Goal: Task Accomplishment & Management: Manage account settings

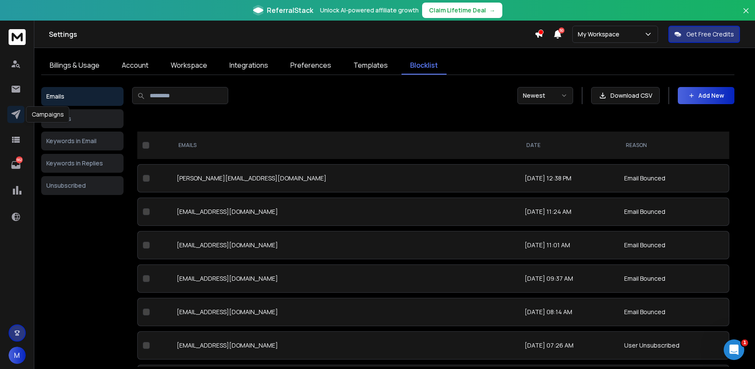
click at [15, 113] on icon at bounding box center [15, 114] width 9 height 9
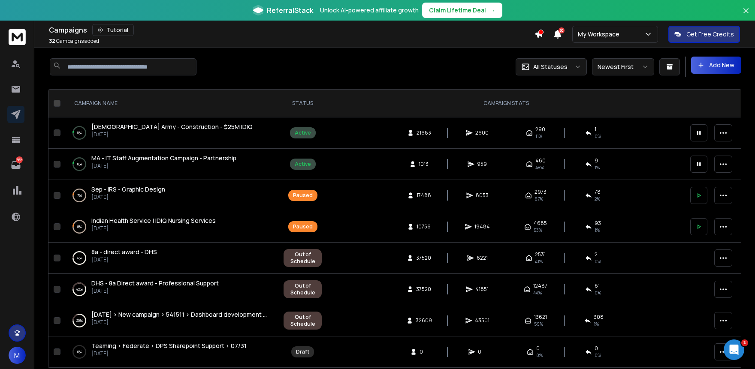
click at [192, 133] on div "5 % US Army - Construction - $25M IDIQ 2 days ago" at bounding box center [170, 133] width 197 height 21
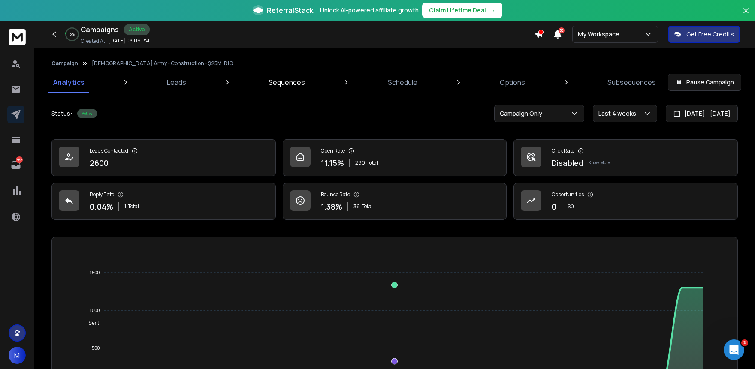
click at [296, 86] on p "Sequences" at bounding box center [287, 82] width 36 height 10
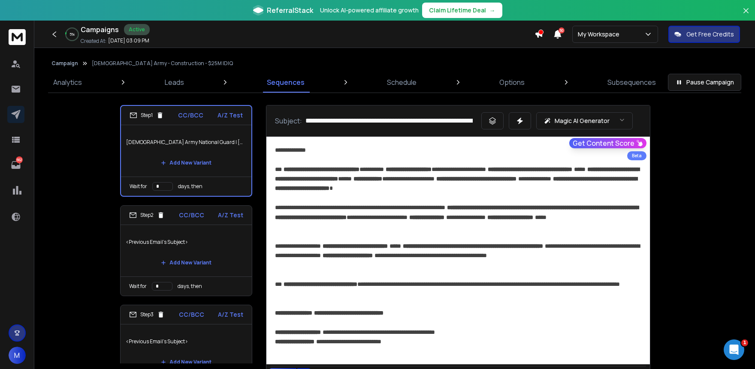
click at [428, 119] on input "**********" at bounding box center [388, 121] width 167 height 10
drag, startPoint x: 389, startPoint y: 121, endPoint x: 408, endPoint y: 120, distance: 18.5
click at [408, 120] on input "**********" at bounding box center [389, 121] width 168 height 10
type input "**********"
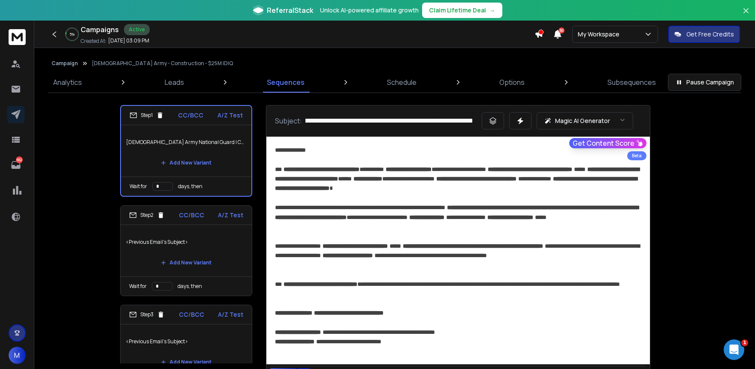
scroll to position [0, 0]
click at [700, 211] on div "**********" at bounding box center [394, 247] width 693 height 291
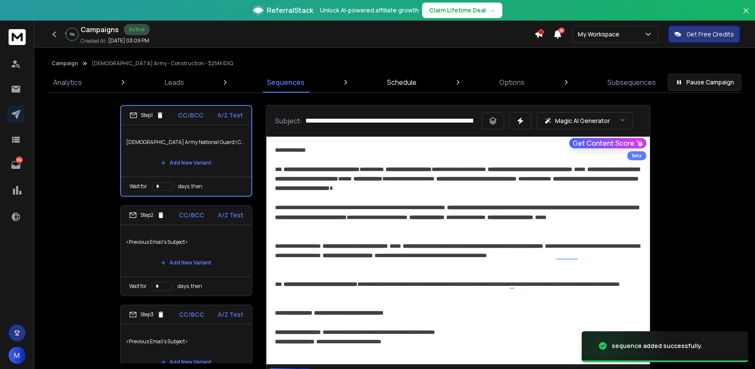
click at [404, 81] on p "Schedule" at bounding box center [402, 82] width 30 height 10
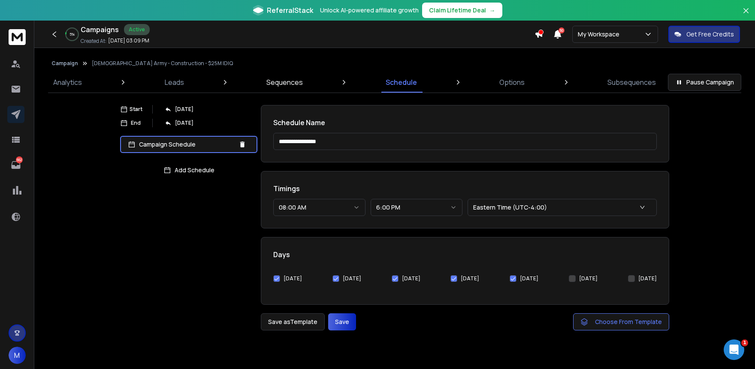
click at [307, 86] on link "Sequences" at bounding box center [284, 82] width 47 height 21
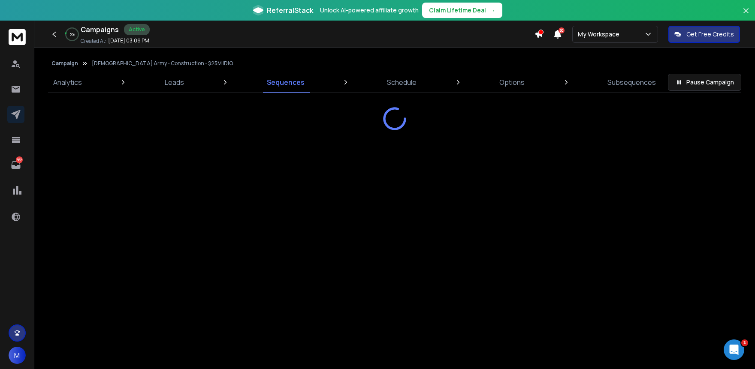
click at [295, 85] on p "Sequences" at bounding box center [286, 82] width 38 height 10
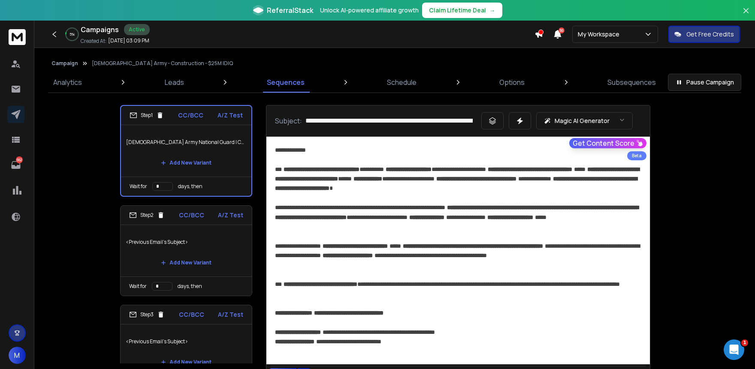
click at [425, 121] on input "**********" at bounding box center [388, 121] width 167 height 10
click at [401, 80] on p "Schedule" at bounding box center [402, 82] width 30 height 10
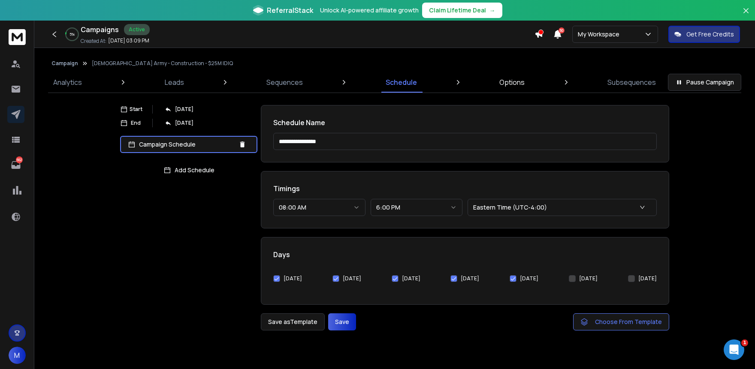
click at [528, 86] on link "Options" at bounding box center [512, 82] width 36 height 21
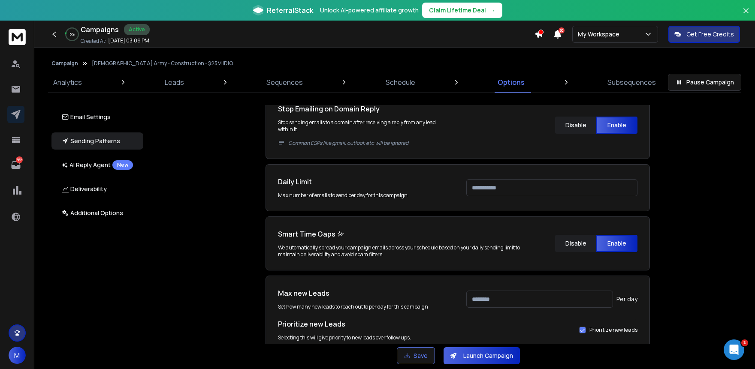
scroll to position [361, 0]
drag, startPoint x: 524, startPoint y: 190, endPoint x: 338, endPoint y: 187, distance: 185.8
click at [338, 187] on div "Daily Limit Max number of emails to send per day for this campaign ****" at bounding box center [457, 187] width 359 height 22
type input "****"
drag, startPoint x: 504, startPoint y: 300, endPoint x: 362, endPoint y: 283, distance: 143.4
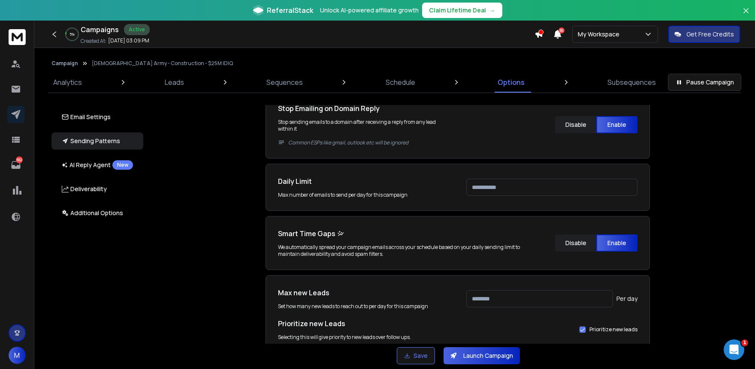
click at [362, 283] on div "Max new Leads Set how many new leads to reach out to per day for this campaign …" at bounding box center [457, 340] width 384 height 131
type input "****"
click at [474, 358] on button "Launch Campaign" at bounding box center [481, 355] width 76 height 17
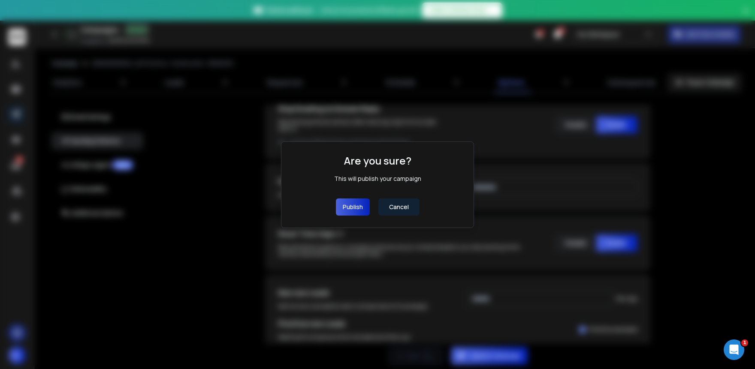
click at [404, 211] on button "Cancel" at bounding box center [398, 207] width 41 height 17
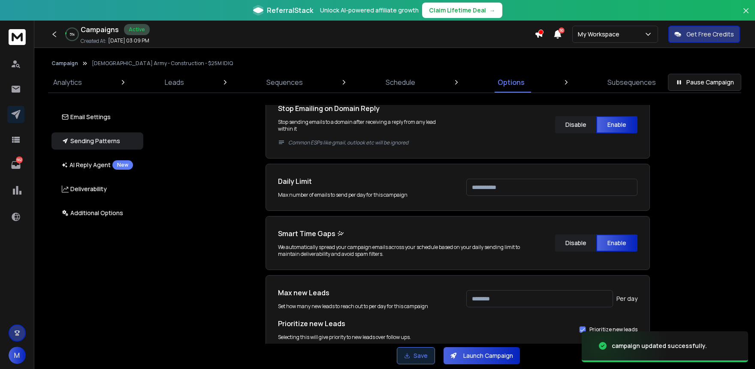
click at [418, 359] on button "Save" at bounding box center [416, 355] width 38 height 17
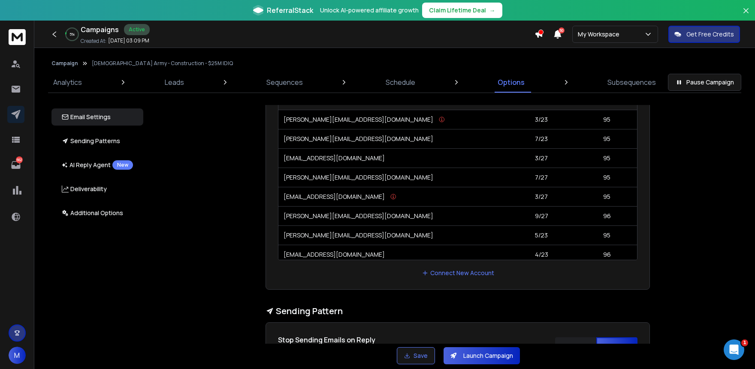
scroll to position [0, 0]
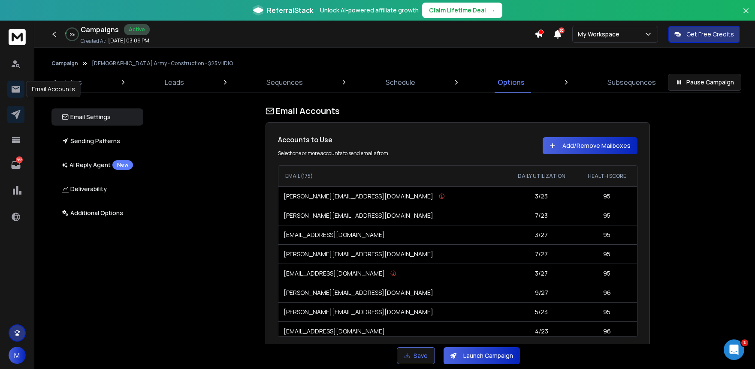
click at [15, 92] on icon at bounding box center [16, 89] width 9 height 7
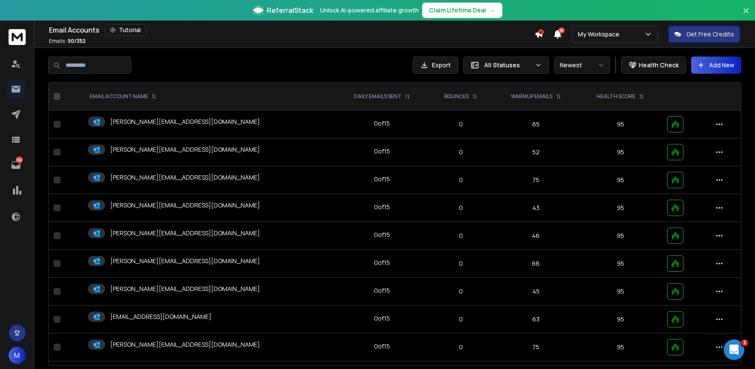
click at [495, 67] on p "All Statuses" at bounding box center [507, 65] width 47 height 9
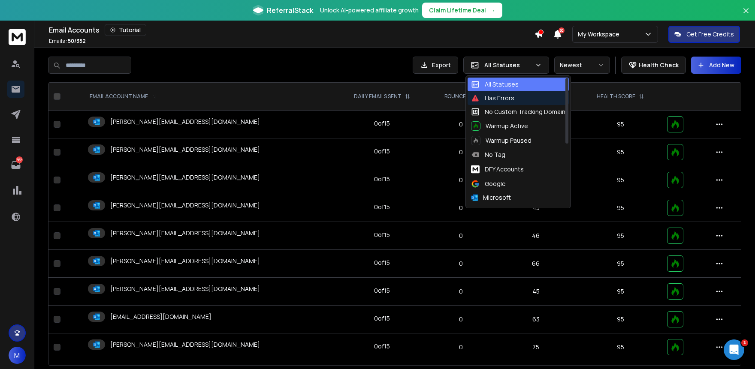
click at [491, 97] on div "Has Errors" at bounding box center [492, 98] width 43 height 9
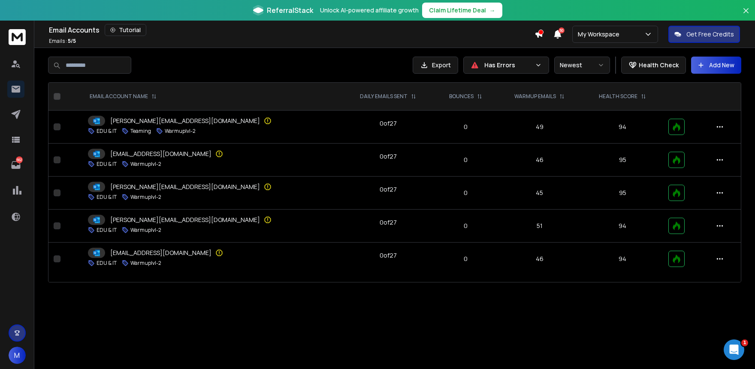
click at [722, 126] on button at bounding box center [719, 127] width 32 height 15
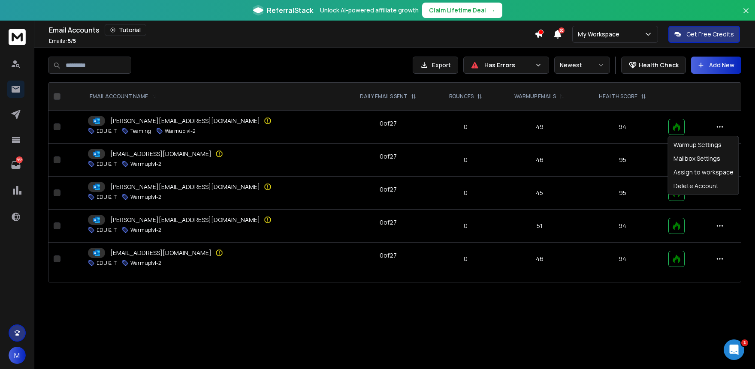
click at [535, 131] on td "49" at bounding box center [539, 127] width 85 height 33
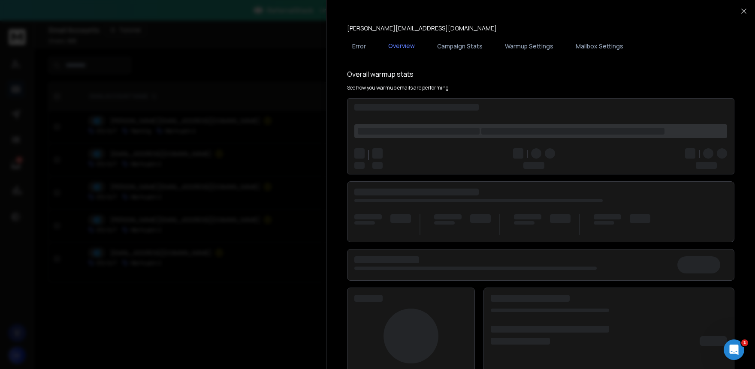
click at [220, 177] on div at bounding box center [377, 184] width 755 height 369
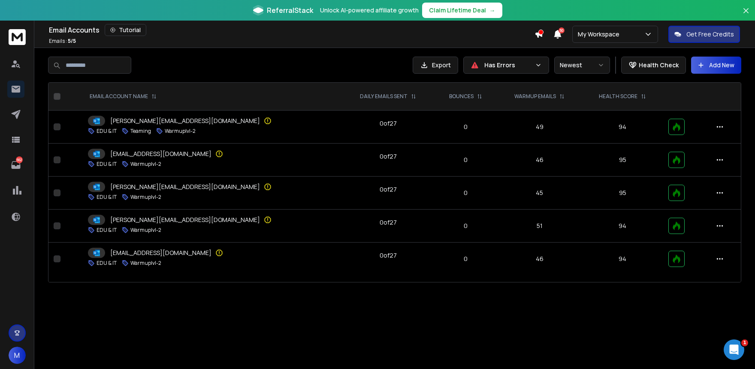
click at [529, 122] on td "49" at bounding box center [539, 127] width 85 height 33
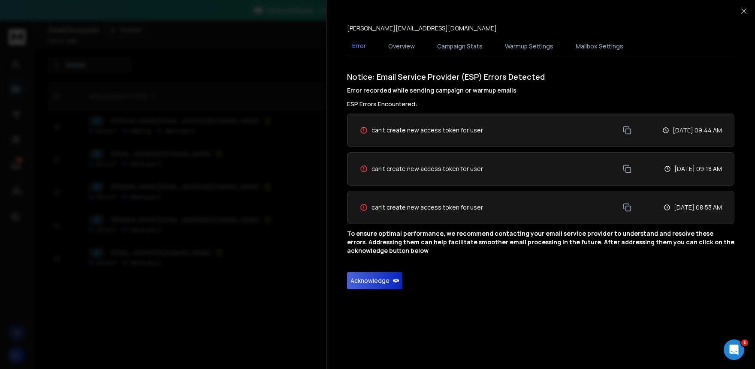
click at [595, 48] on button "Mailbox Settings" at bounding box center [599, 46] width 58 height 19
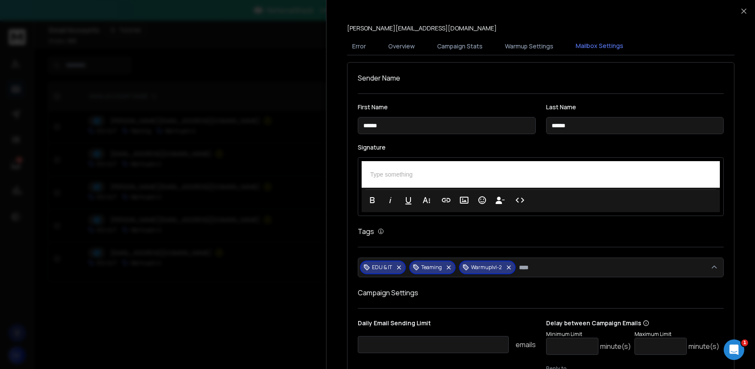
scroll to position [284, 0]
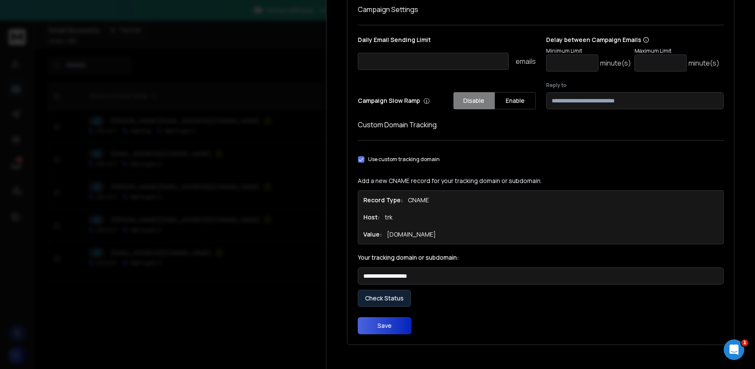
click at [389, 301] on button "Check Status" at bounding box center [384, 298] width 53 height 17
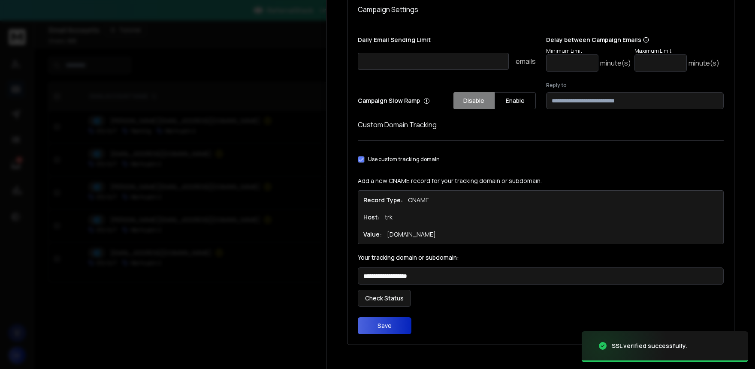
click at [391, 327] on button "Save" at bounding box center [385, 325] width 54 height 17
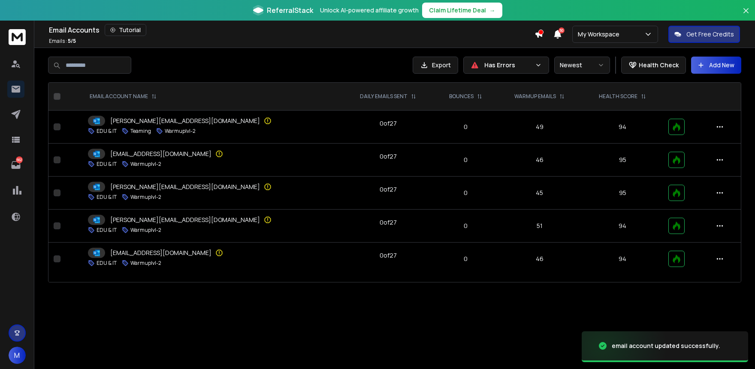
click at [559, 127] on td "49" at bounding box center [539, 127] width 85 height 33
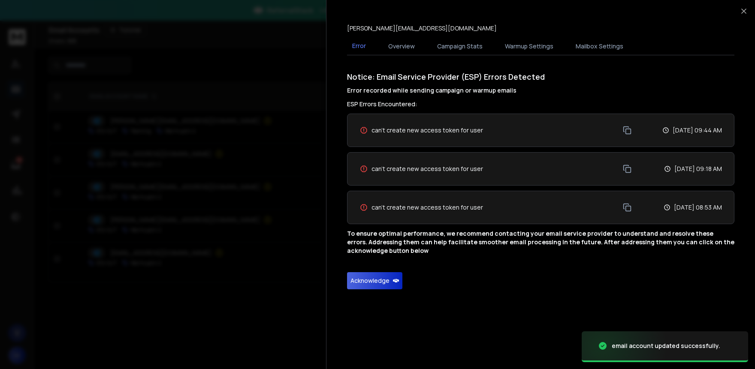
click at [381, 288] on button "Acknowledge" at bounding box center [374, 280] width 55 height 17
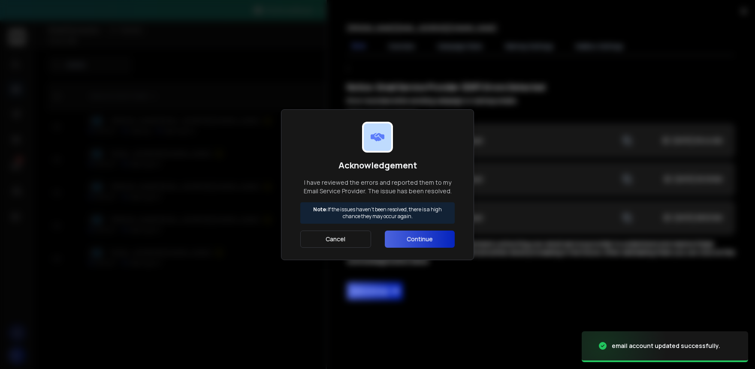
click at [418, 245] on button "Continue" at bounding box center [420, 239] width 70 height 17
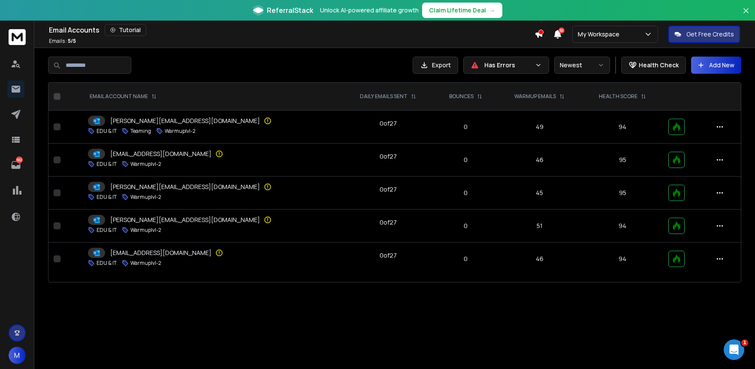
click at [434, 120] on td "0" at bounding box center [465, 127] width 62 height 33
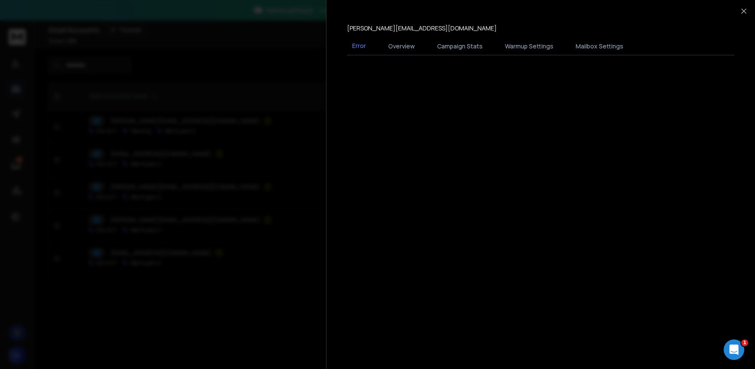
click at [583, 42] on button "Mailbox Settings" at bounding box center [599, 46] width 58 height 19
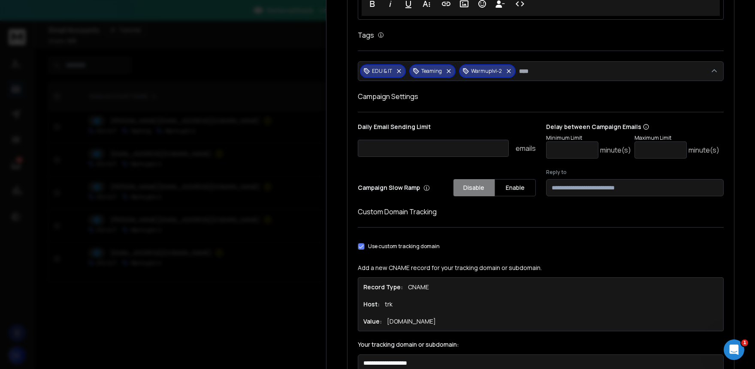
scroll to position [284, 0]
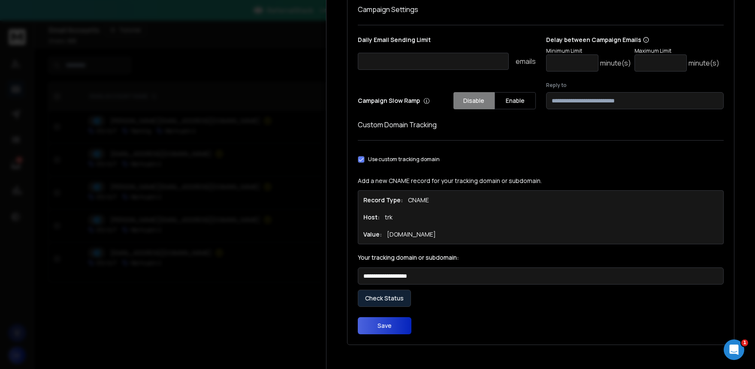
click at [389, 305] on button "Check Status" at bounding box center [384, 298] width 53 height 17
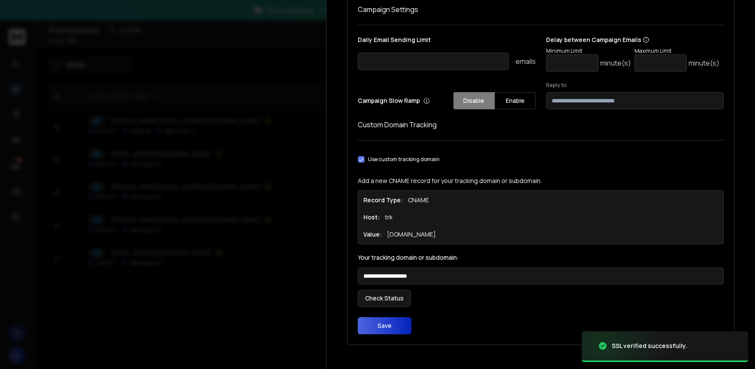
click at [380, 326] on button "Save" at bounding box center [385, 325] width 54 height 17
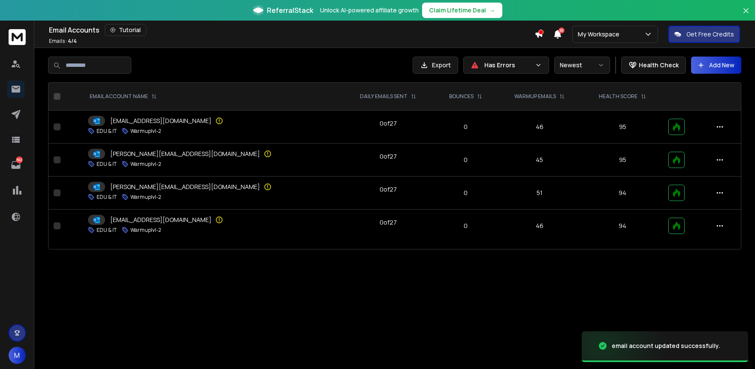
click at [434, 121] on td "0" at bounding box center [465, 127] width 62 height 33
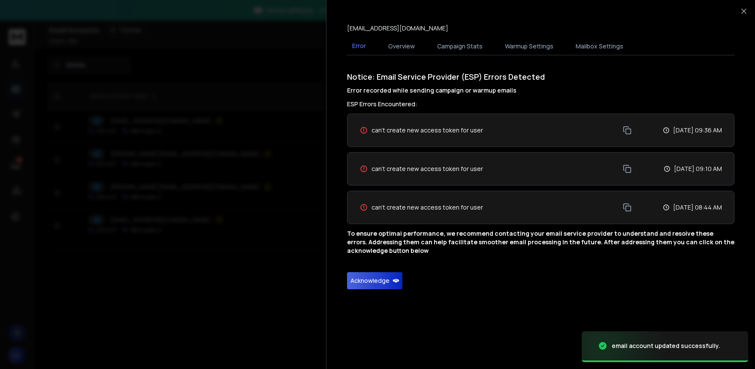
click at [595, 48] on button "Mailbox Settings" at bounding box center [599, 46] width 58 height 19
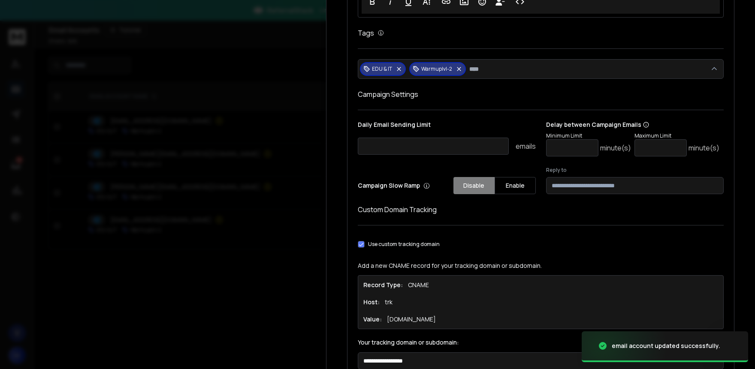
scroll to position [284, 0]
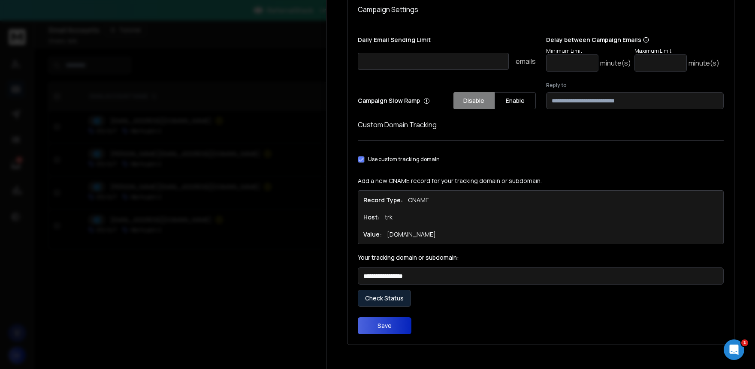
click at [385, 295] on button "Check Status" at bounding box center [384, 298] width 53 height 17
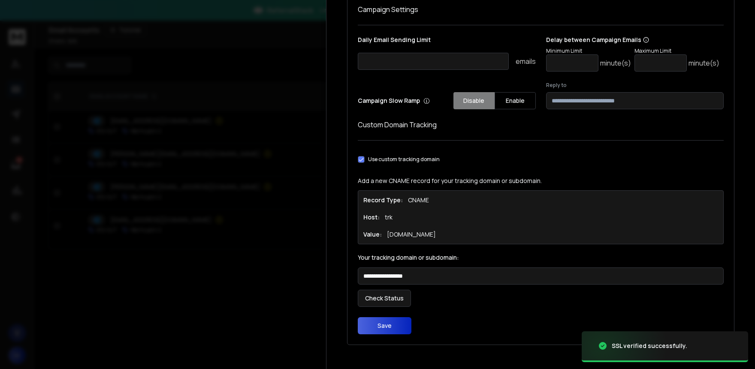
click at [385, 329] on button "Save" at bounding box center [385, 325] width 54 height 17
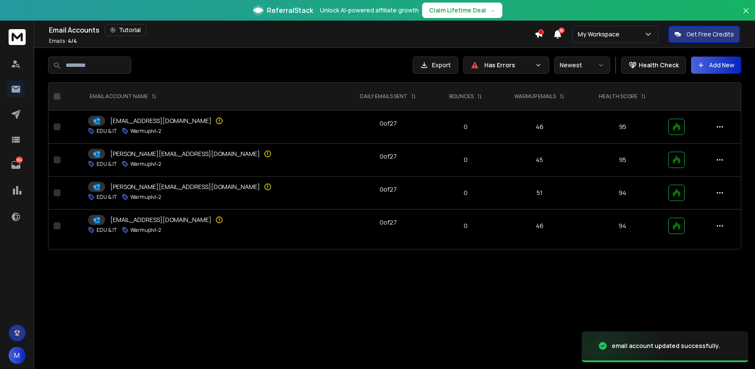
click at [434, 131] on td "0" at bounding box center [465, 127] width 62 height 33
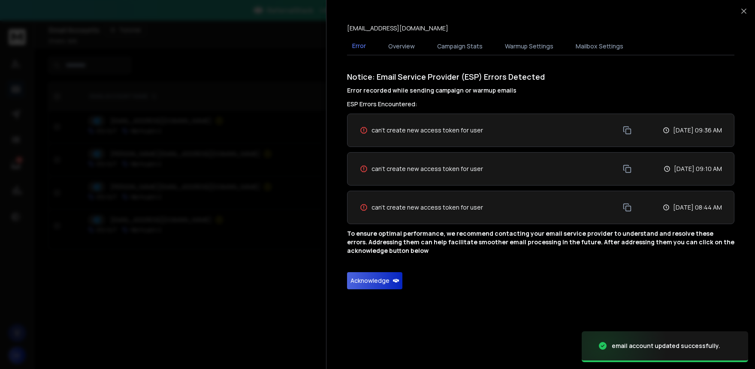
click at [379, 282] on button "Acknowledge" at bounding box center [374, 280] width 55 height 17
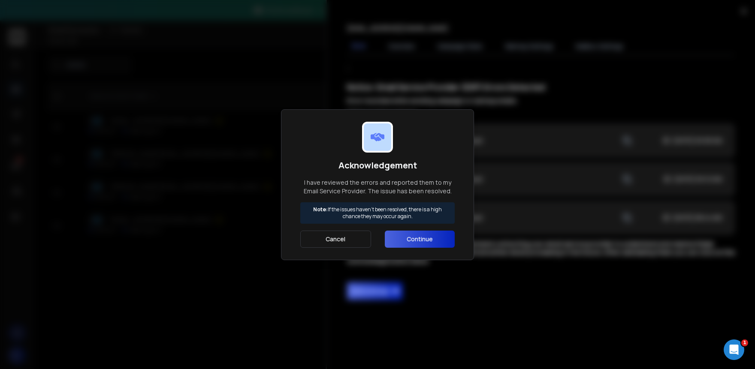
click at [436, 242] on button "Continue" at bounding box center [420, 239] width 70 height 17
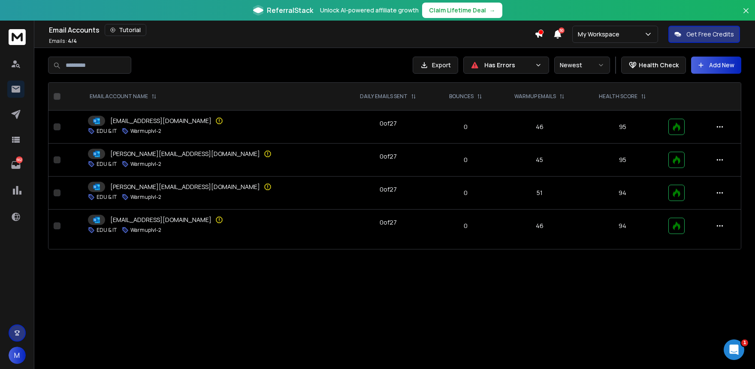
click at [434, 128] on td "0" at bounding box center [465, 127] width 62 height 33
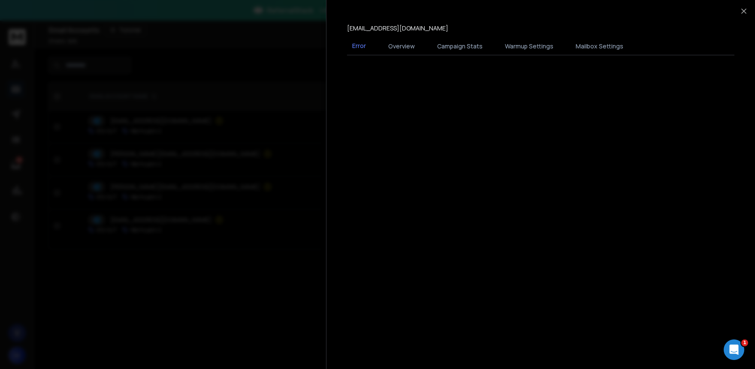
click at [606, 50] on button "Mailbox Settings" at bounding box center [599, 46] width 58 height 19
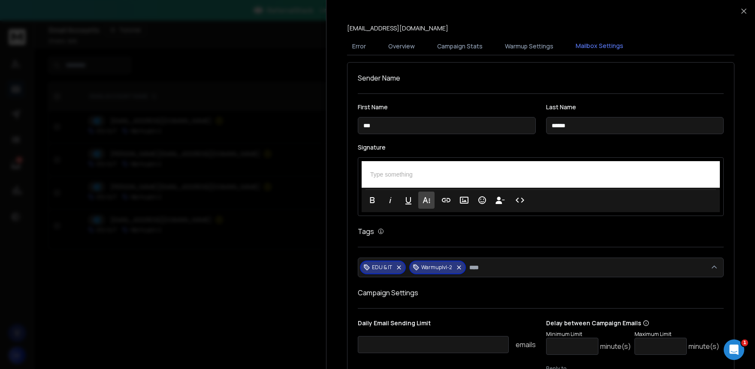
scroll to position [284, 0]
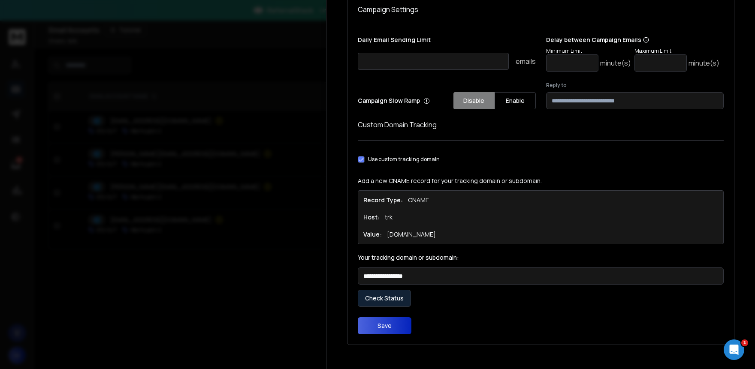
click at [394, 290] on button "Check Status" at bounding box center [384, 298] width 53 height 17
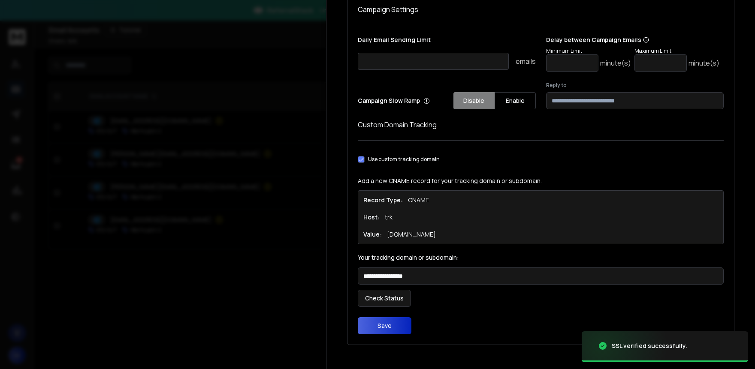
click at [358, 324] on button "Save" at bounding box center [385, 325] width 54 height 17
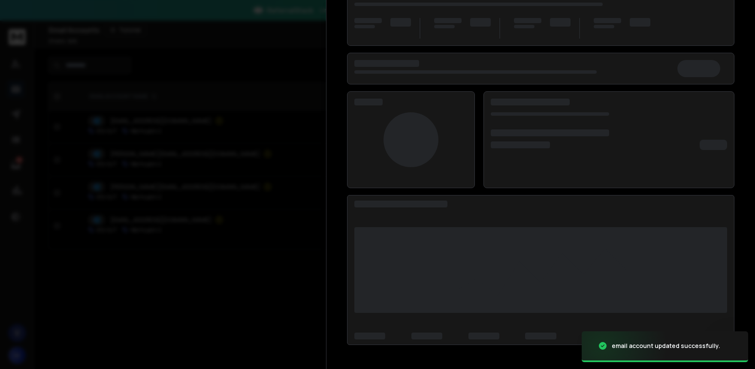
scroll to position [0, 0]
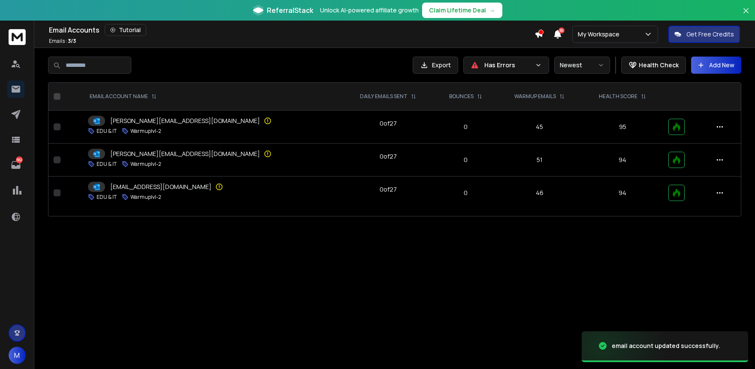
click at [348, 129] on td "0 of 27" at bounding box center [387, 122] width 93 height 22
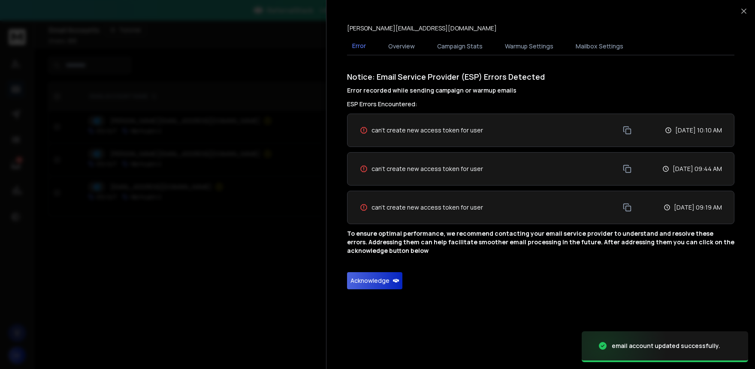
click at [371, 284] on button "Acknowledge" at bounding box center [374, 280] width 55 height 17
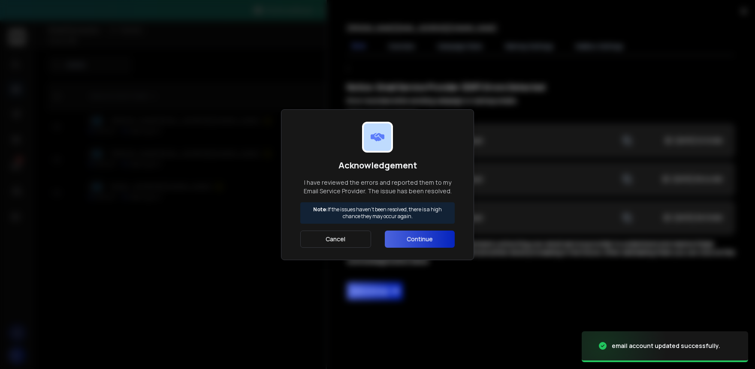
click at [418, 235] on button "Continue" at bounding box center [420, 239] width 70 height 17
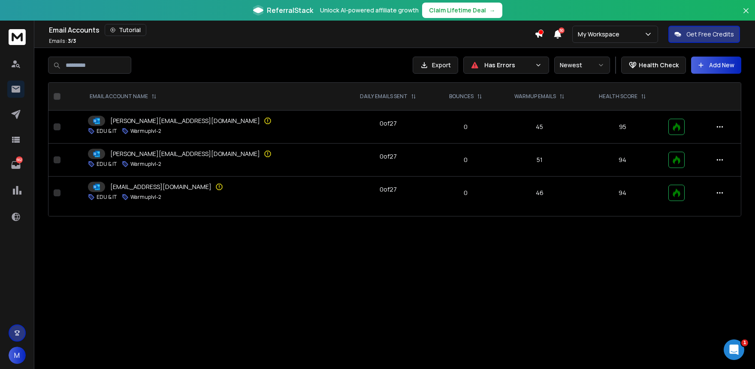
click at [371, 131] on td "0 of 27" at bounding box center [387, 122] width 93 height 22
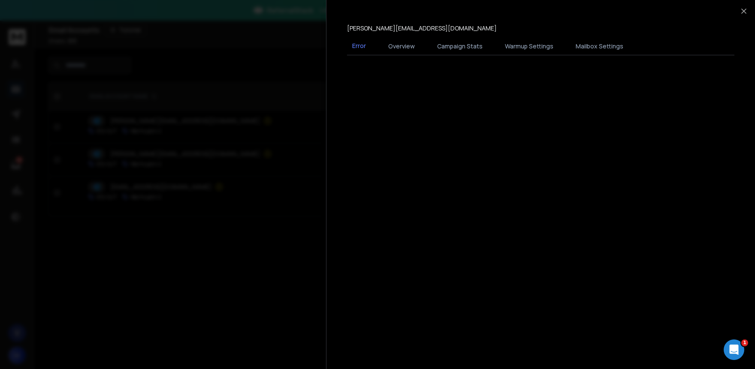
click at [595, 43] on button "Mailbox Settings" at bounding box center [599, 46] width 58 height 19
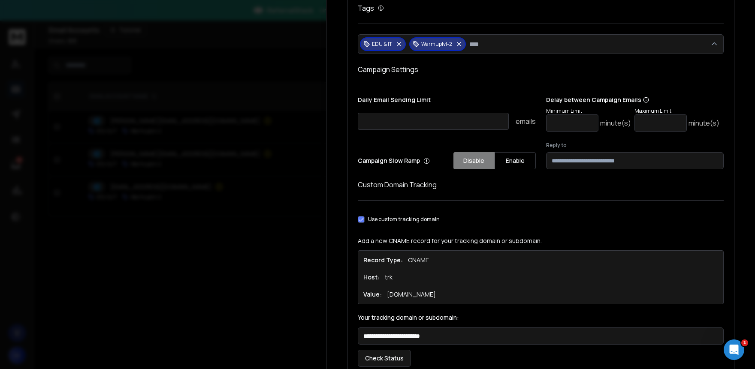
scroll to position [284, 0]
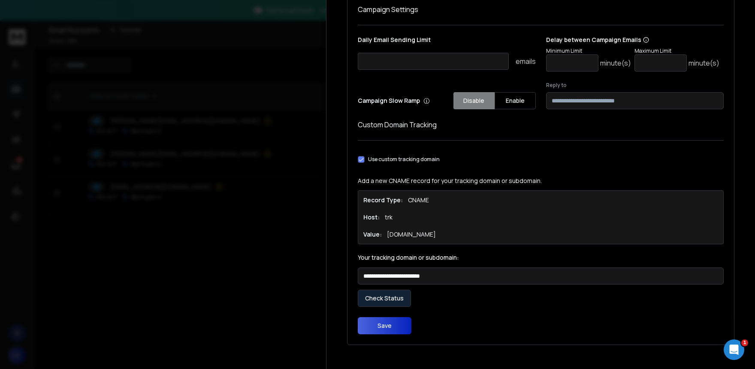
click at [384, 302] on button "Check Status" at bounding box center [384, 298] width 53 height 17
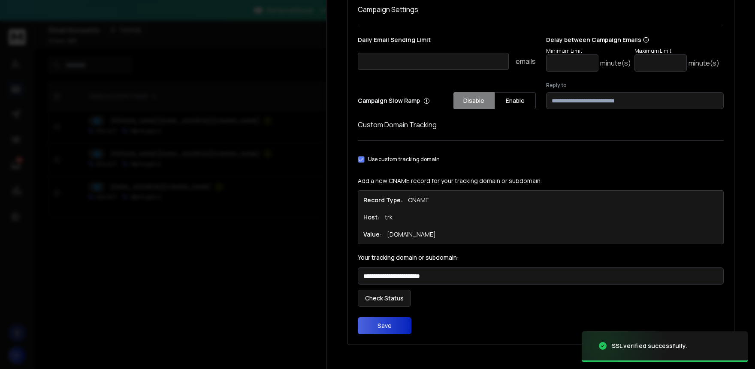
click at [383, 327] on button "Save" at bounding box center [385, 325] width 54 height 17
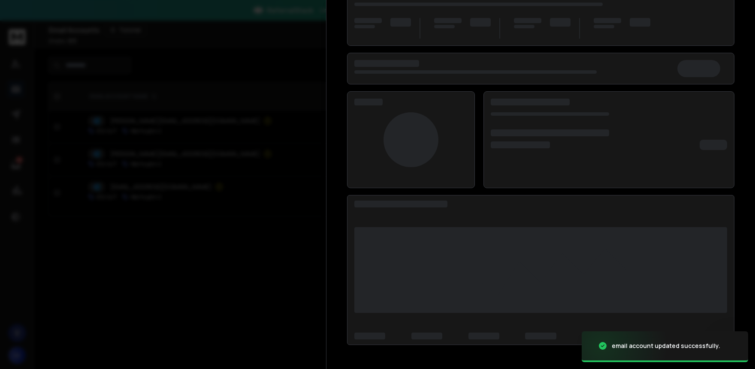
scroll to position [0, 0]
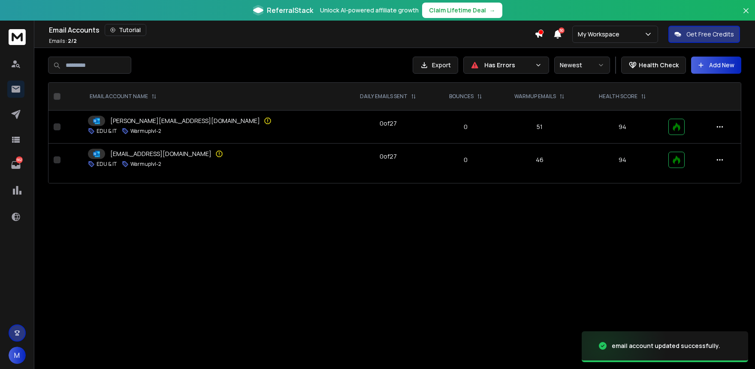
click at [348, 121] on td "0 of 27" at bounding box center [387, 122] width 93 height 22
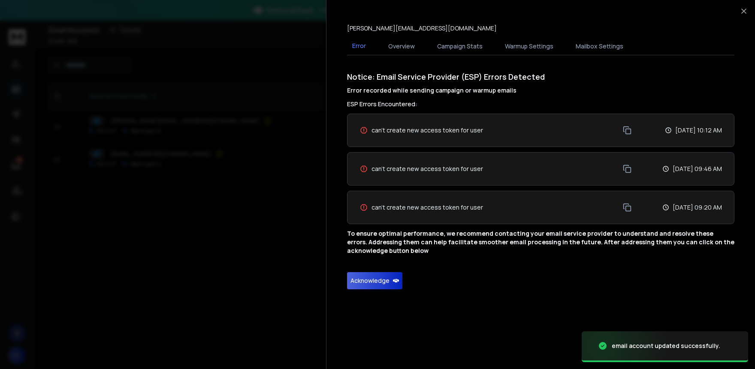
click at [377, 283] on button "Acknowledge" at bounding box center [374, 280] width 55 height 17
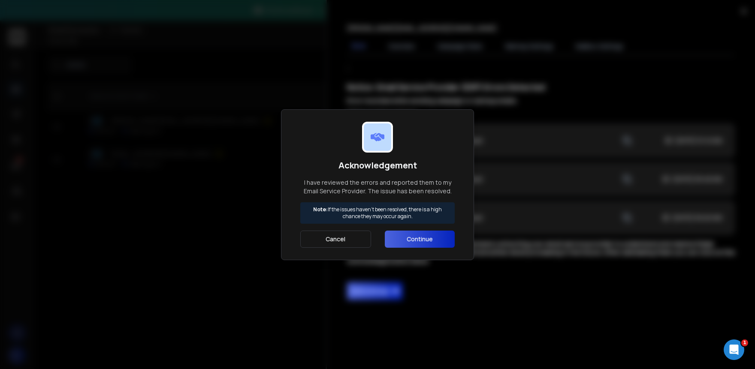
click at [418, 240] on button "Continue" at bounding box center [420, 239] width 70 height 17
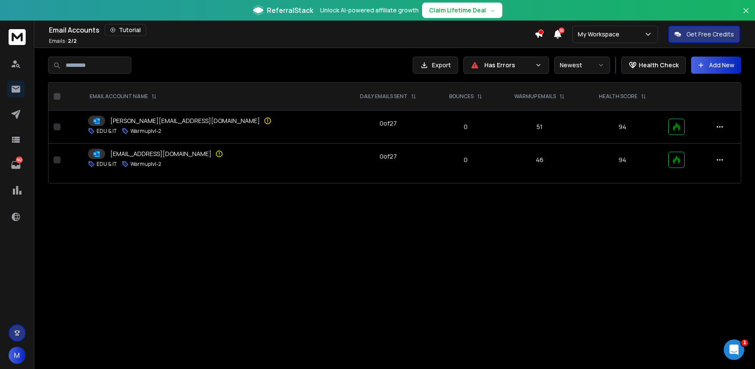
click at [440, 128] on p "0" at bounding box center [466, 127] width 52 height 9
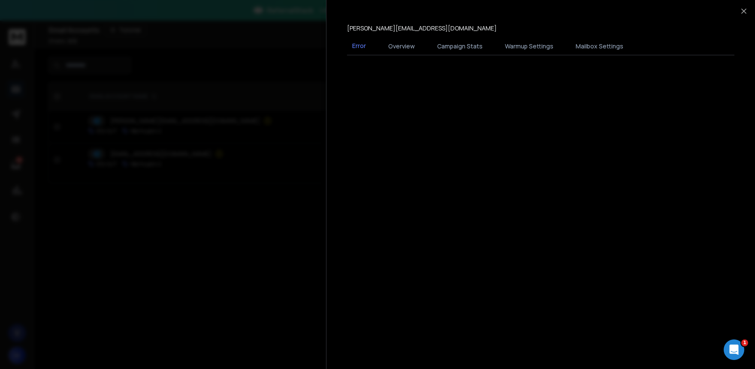
click at [594, 44] on button "Mailbox Settings" at bounding box center [599, 46] width 58 height 19
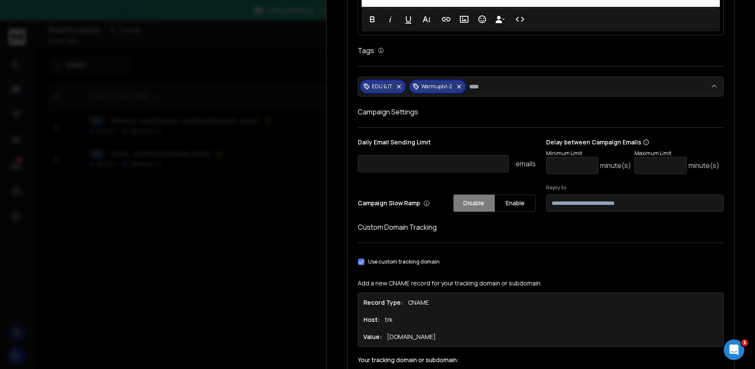
scroll to position [284, 0]
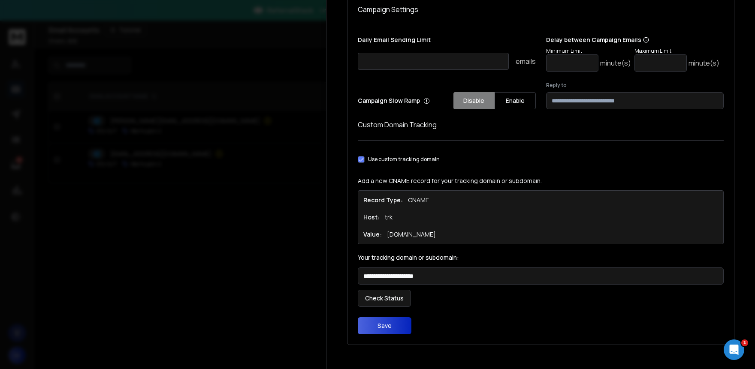
click at [367, 308] on form "**********" at bounding box center [541, 78] width 366 height 514
click at [369, 300] on button "Check Status" at bounding box center [384, 298] width 53 height 17
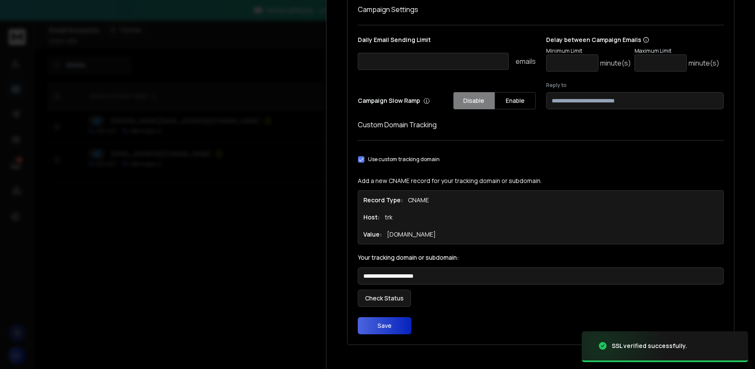
click at [386, 326] on button "Save" at bounding box center [385, 325] width 54 height 17
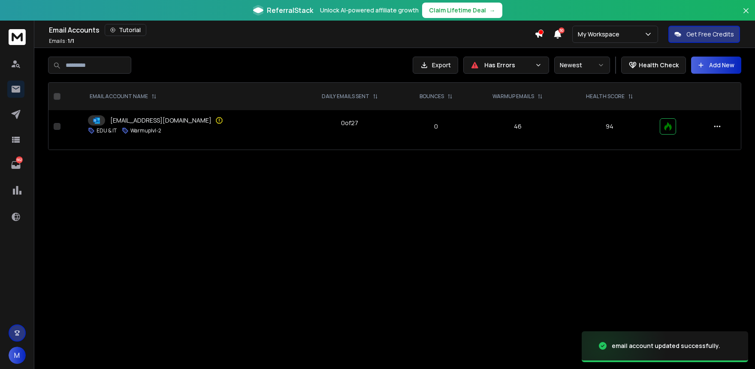
click at [334, 131] on td "0 of 27" at bounding box center [349, 121] width 103 height 22
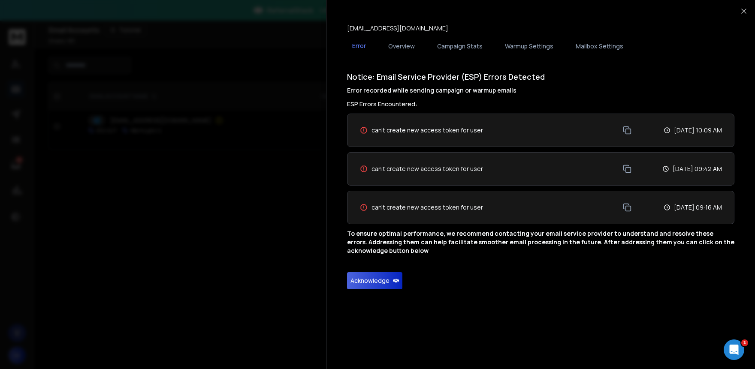
click at [615, 48] on button "Mailbox Settings" at bounding box center [599, 46] width 58 height 19
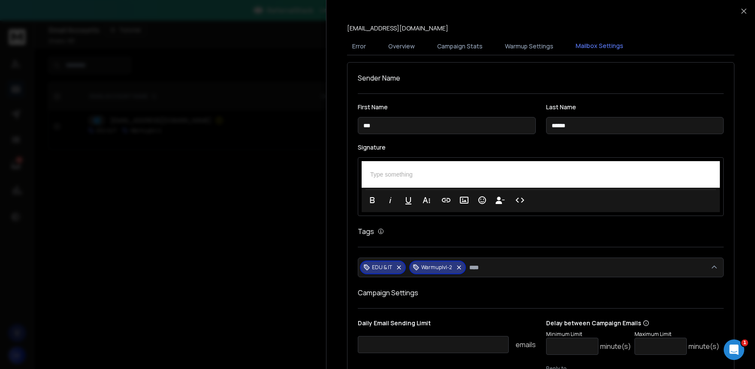
click at [354, 47] on button "Error" at bounding box center [359, 46] width 24 height 19
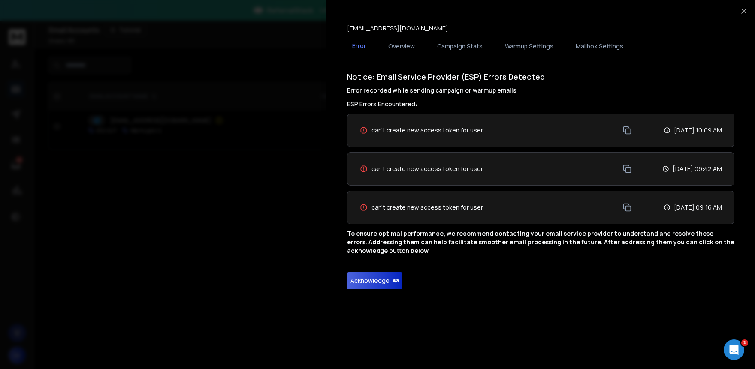
click at [371, 280] on button "Acknowledge" at bounding box center [374, 280] width 55 height 17
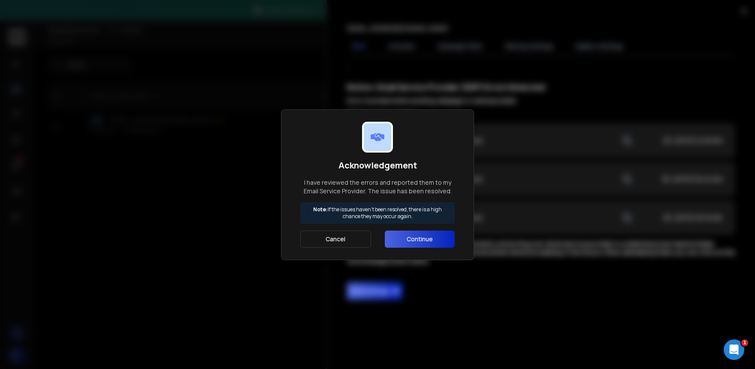
click at [423, 241] on button "Continue" at bounding box center [420, 239] width 70 height 17
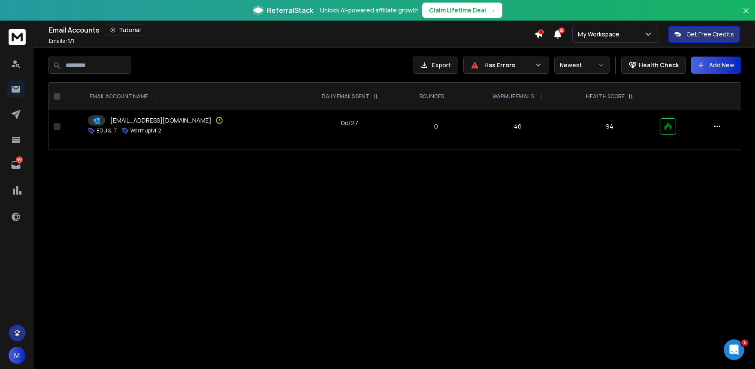
click at [341, 119] on div "0 of 27" at bounding box center [349, 123] width 17 height 9
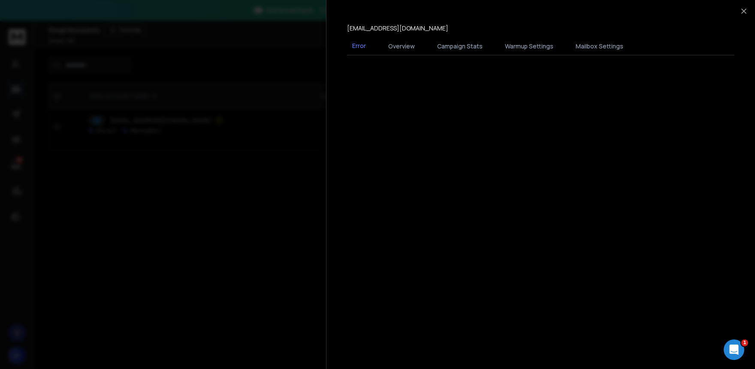
click at [597, 46] on button "Mailbox Settings" at bounding box center [599, 46] width 58 height 19
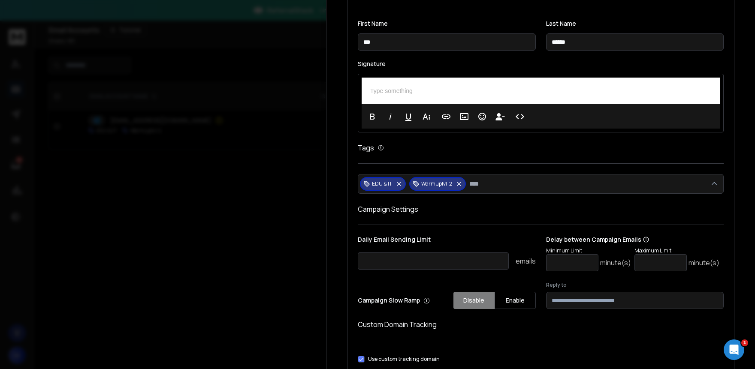
scroll to position [284, 0]
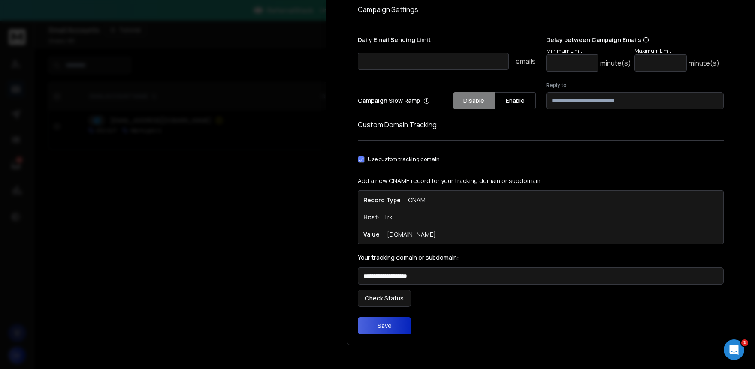
drag, startPoint x: 381, startPoint y: 301, endPoint x: 402, endPoint y: 303, distance: 20.7
click at [382, 301] on button "Check Status" at bounding box center [384, 298] width 53 height 17
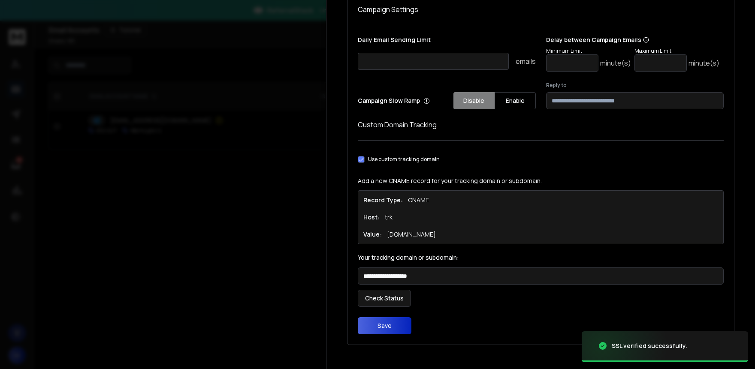
click at [383, 329] on button "Save" at bounding box center [385, 325] width 54 height 17
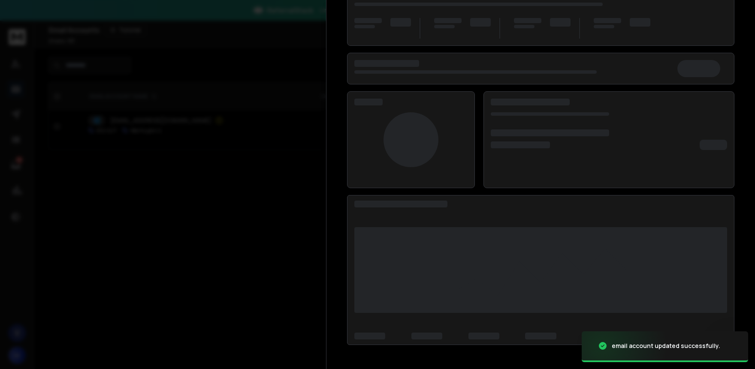
scroll to position [196, 0]
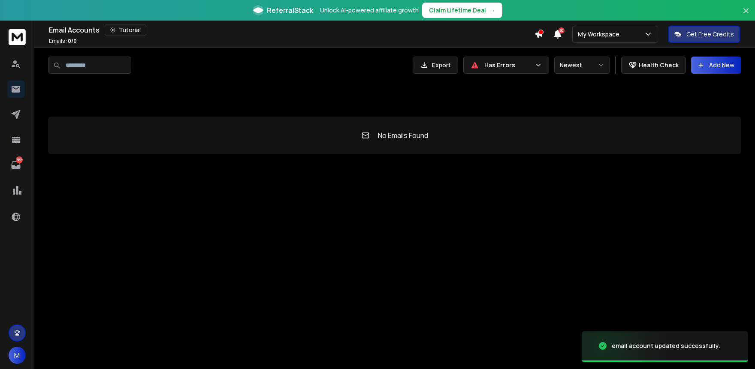
click at [514, 72] on div "Has Errors" at bounding box center [506, 65] width 86 height 17
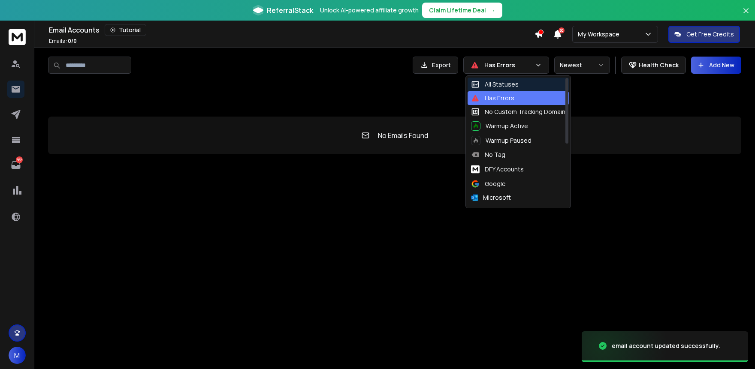
click at [505, 84] on div "All Statuses" at bounding box center [495, 84] width 48 height 9
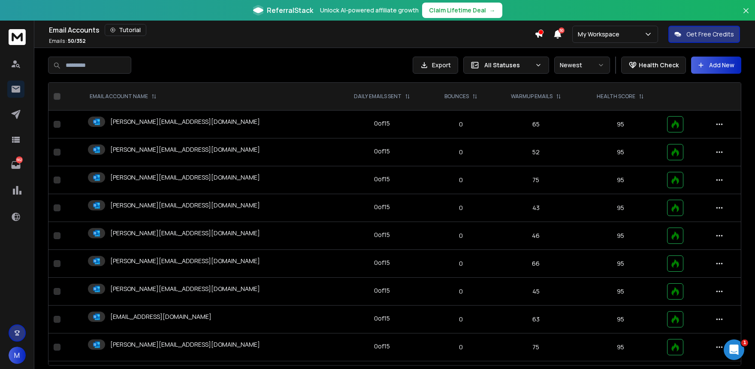
click at [510, 68] on p "All Statuses" at bounding box center [507, 65] width 47 height 9
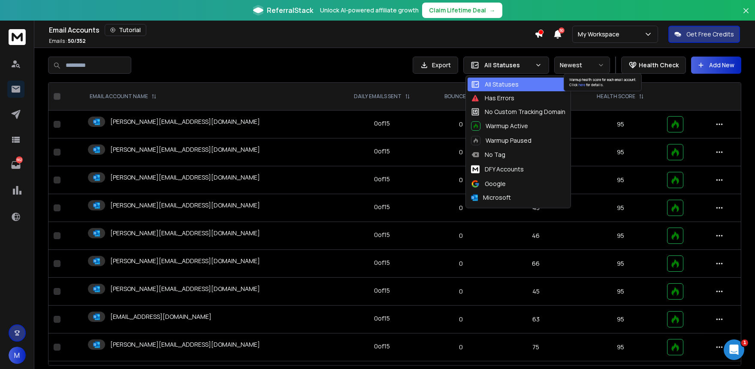
click at [615, 111] on td "95" at bounding box center [620, 125] width 82 height 28
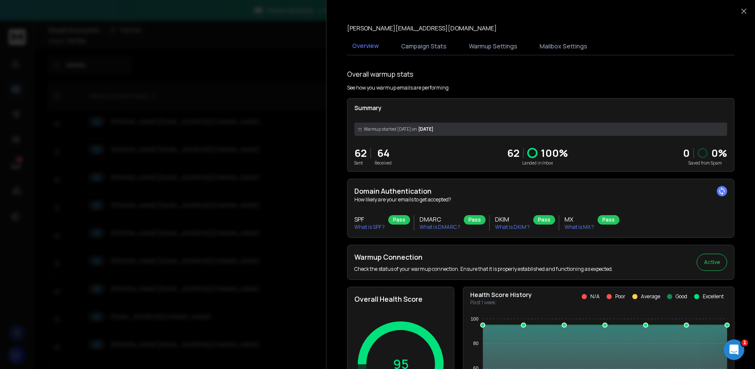
click at [187, 101] on div at bounding box center [377, 184] width 755 height 369
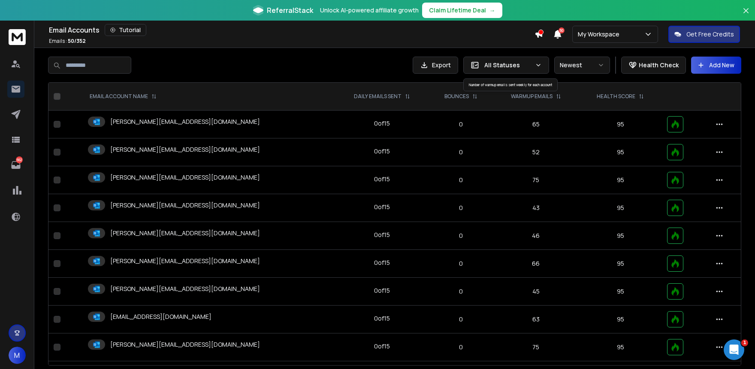
click at [515, 98] on p "WARMUP EMAILS" at bounding box center [532, 96] width 42 height 7
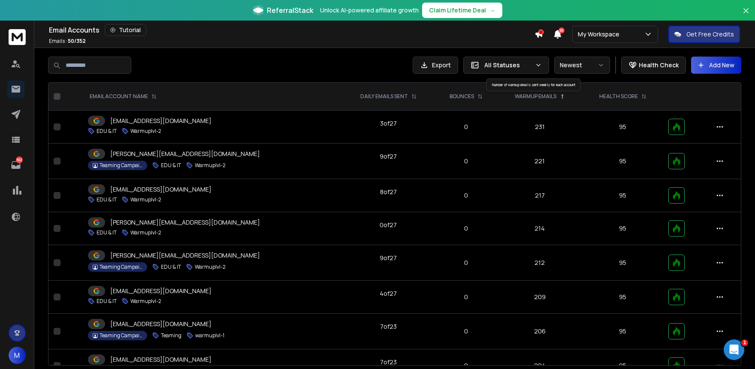
click at [515, 98] on p "WARMUP EMAILS" at bounding box center [536, 96] width 42 height 7
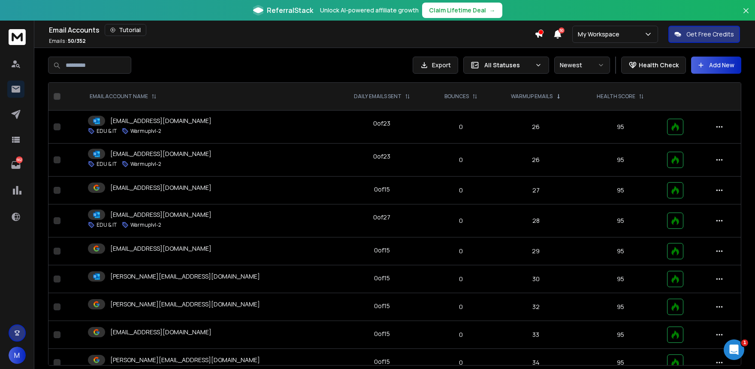
click at [530, 120] on td "26" at bounding box center [535, 127] width 87 height 33
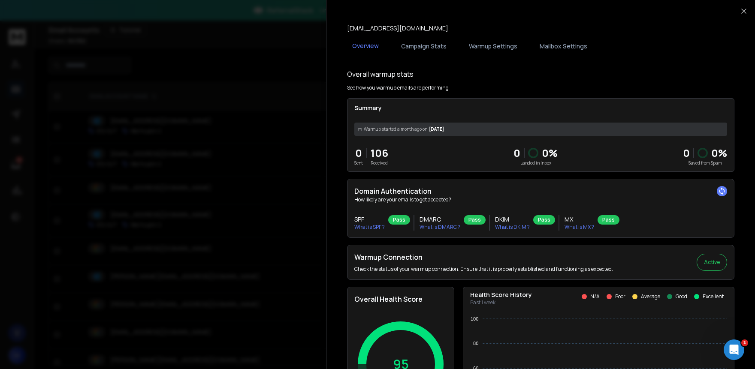
click at [495, 44] on button "Warmup Settings" at bounding box center [493, 46] width 59 height 19
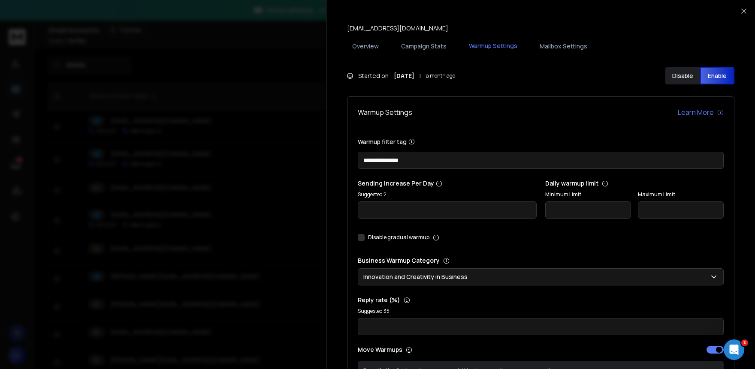
click at [214, 118] on div at bounding box center [377, 184] width 755 height 369
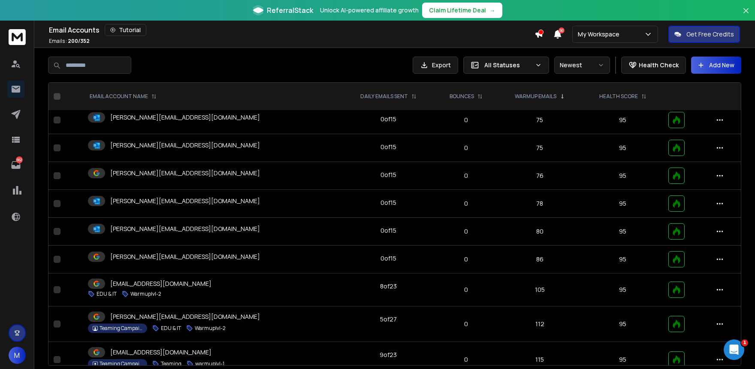
scroll to position [4848, 0]
click at [452, 294] on p "0" at bounding box center [466, 291] width 52 height 9
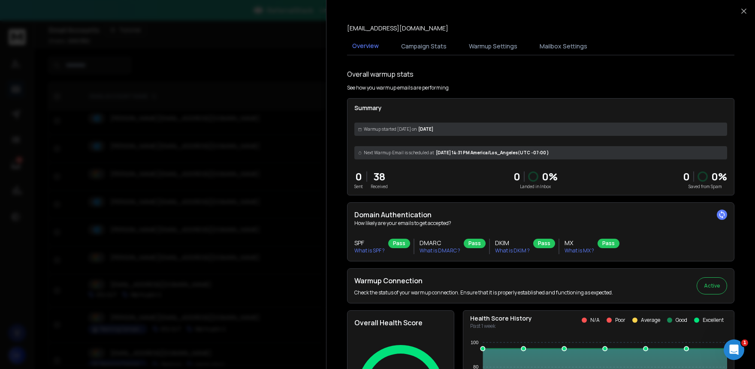
click at [502, 47] on button "Warmup Settings" at bounding box center [493, 46] width 59 height 19
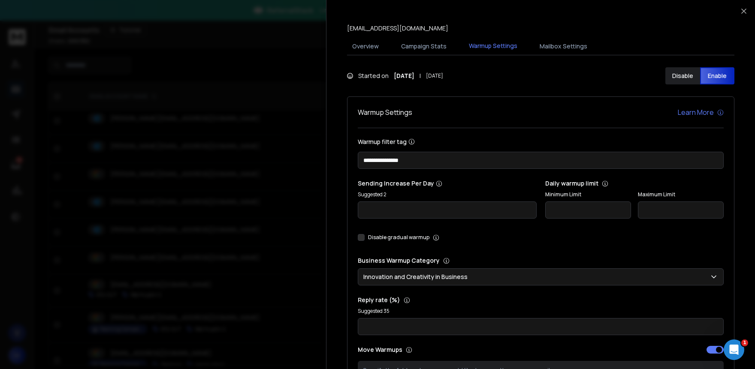
click at [136, 213] on div at bounding box center [377, 184] width 755 height 369
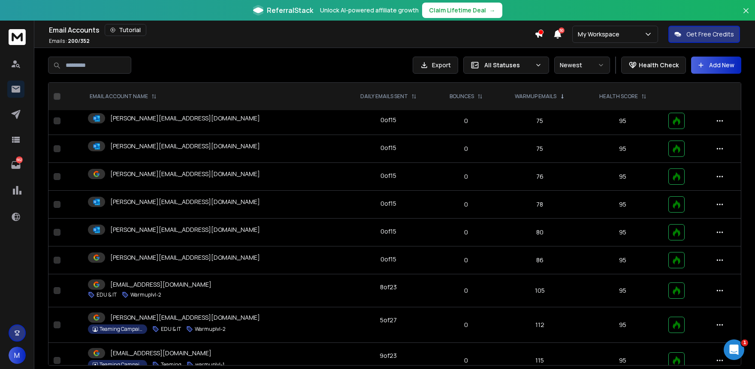
click at [542, 205] on td "78" at bounding box center [539, 205] width 85 height 28
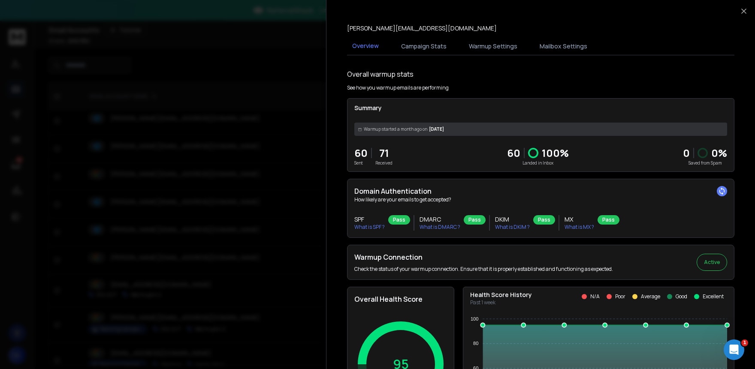
click at [493, 43] on button "Warmup Settings" at bounding box center [493, 46] width 59 height 19
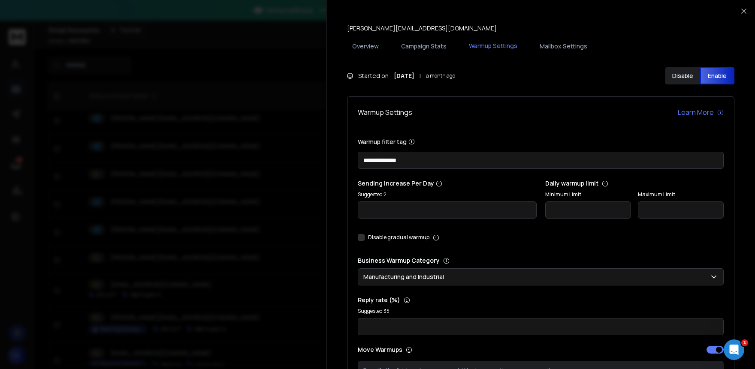
click at [262, 166] on div at bounding box center [377, 184] width 755 height 369
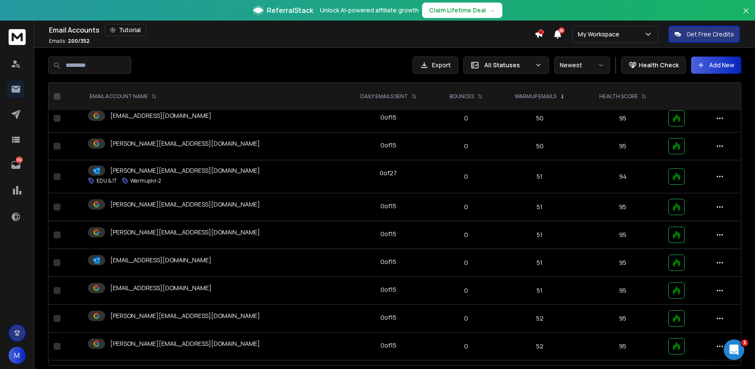
scroll to position [2086, 0]
click at [60, 177] on button "button" at bounding box center [57, 176] width 7 height 7
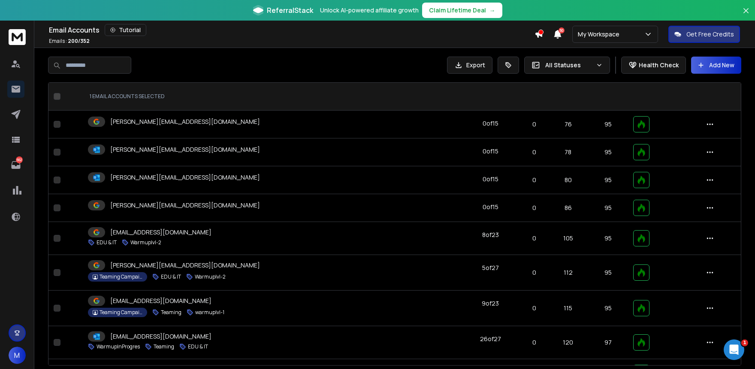
scroll to position [4897, 0]
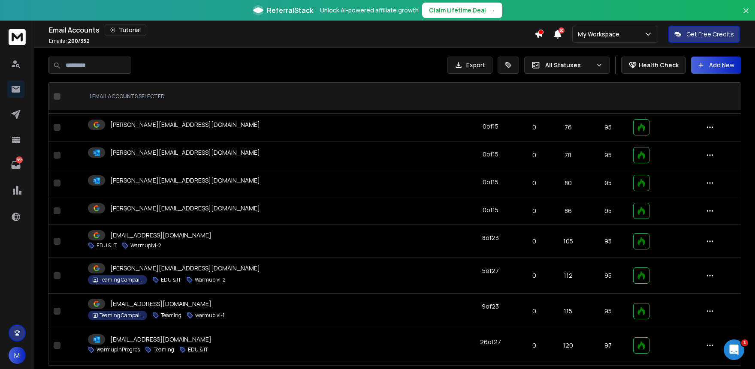
type button "on"
click at [56, 210] on button "button" at bounding box center [57, 211] width 7 height 7
type button "on"
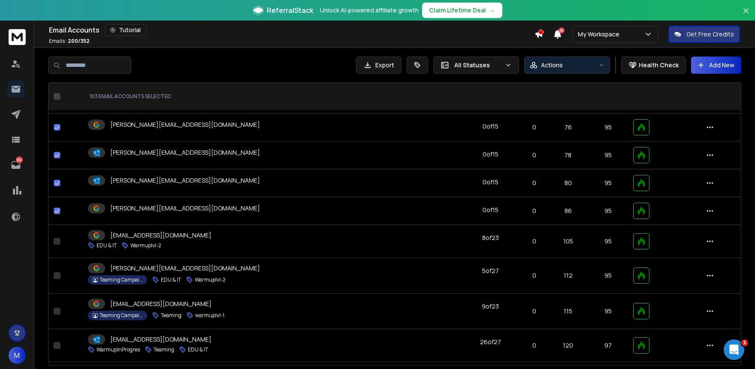
click at [561, 62] on p "Actions" at bounding box center [552, 65] width 22 height 9
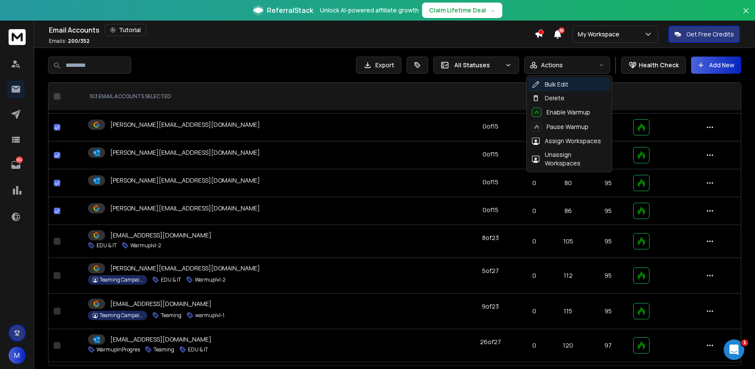
click at [563, 83] on div "Bulk Edit" at bounding box center [550, 84] width 36 height 9
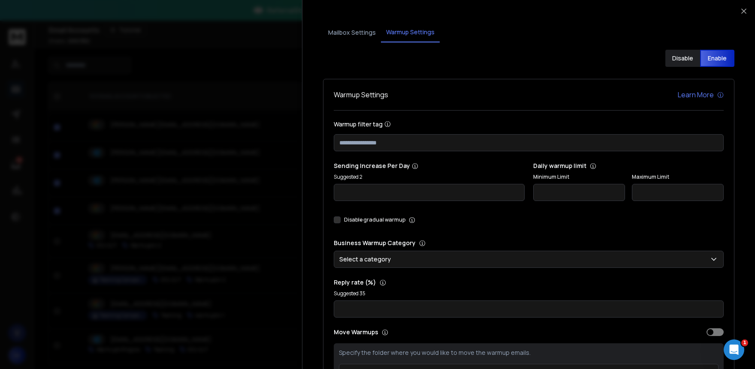
click at [409, 32] on button "Warmup Settings" at bounding box center [410, 33] width 59 height 20
drag, startPoint x: 406, startPoint y: 188, endPoint x: 423, endPoint y: 190, distance: 17.2
click at [406, 188] on input "number" at bounding box center [429, 192] width 191 height 17
type input "*"
click at [556, 192] on input "number" at bounding box center [579, 192] width 92 height 17
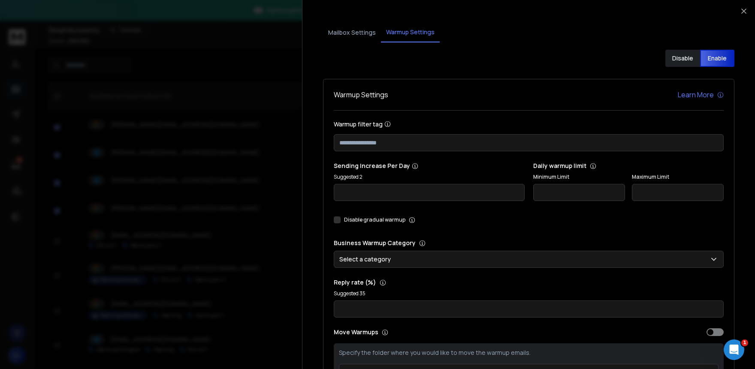
type input "**"
click at [674, 194] on input "number" at bounding box center [678, 192] width 92 height 17
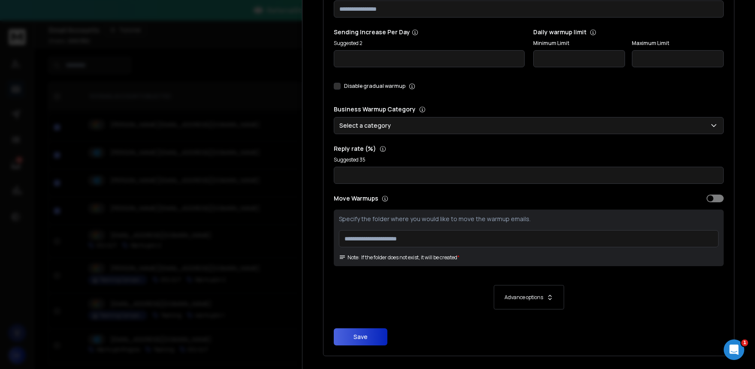
scroll to position [135, 0]
type input "**"
click at [398, 170] on input "number" at bounding box center [529, 174] width 390 height 17
type input "**"
click at [345, 335] on button "Save" at bounding box center [361, 336] width 54 height 17
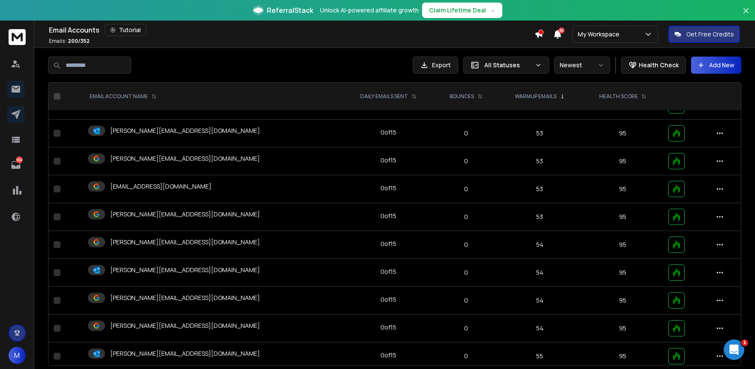
scroll to position [2558, 0]
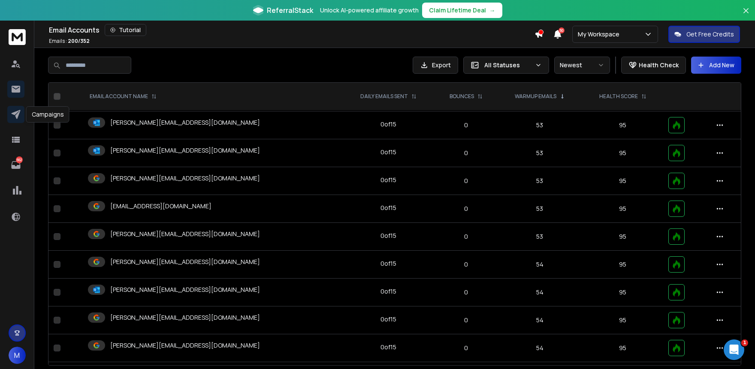
click at [16, 112] on icon at bounding box center [15, 114] width 9 height 9
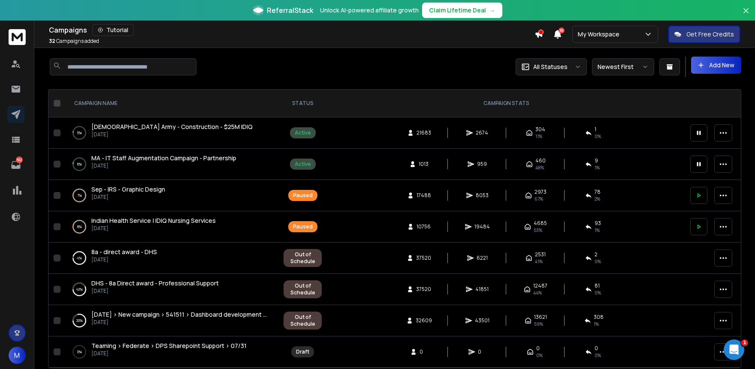
click at [224, 127] on div "5 % US Army - Construction - $25M IDIQ 2 days ago" at bounding box center [170, 133] width 197 height 21
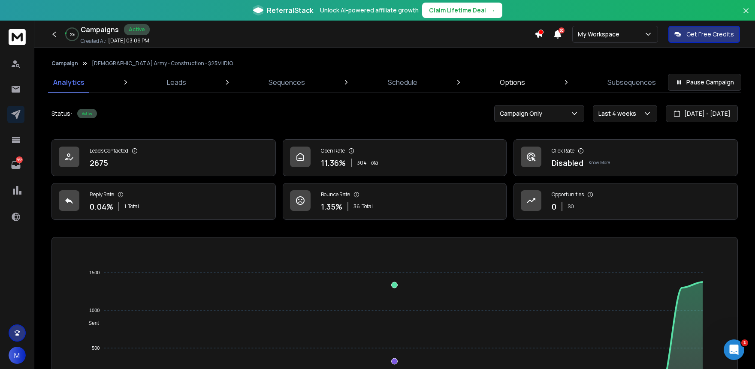
click at [518, 87] on p "Options" at bounding box center [512, 82] width 25 height 10
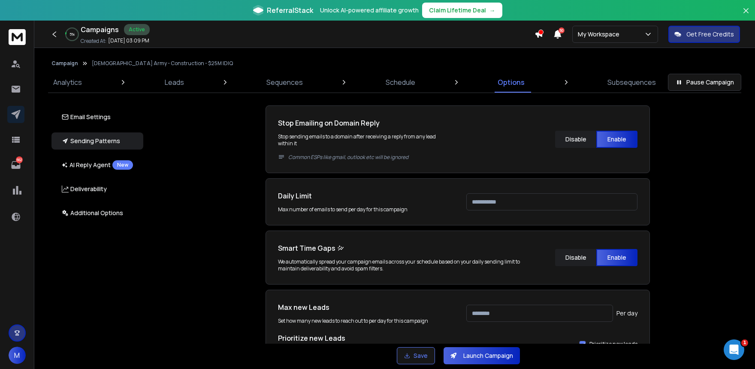
scroll to position [350, 0]
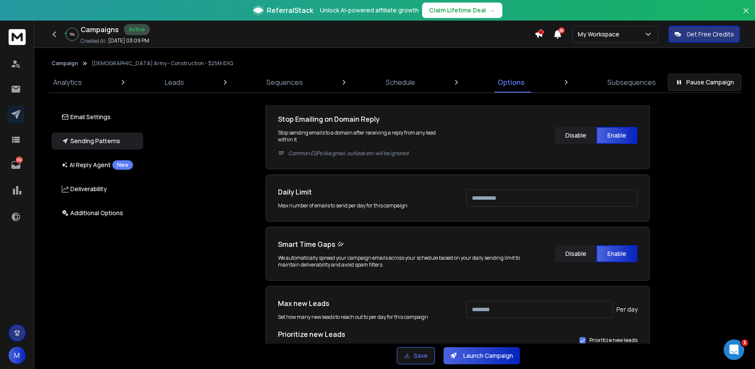
drag, startPoint x: 537, startPoint y: 199, endPoint x: 265, endPoint y: 177, distance: 273.7
click at [265, 177] on div "Daily Limit Max number of emails to send per day for this campaign ****" at bounding box center [457, 198] width 384 height 47
type input "****"
drag, startPoint x: 501, startPoint y: 311, endPoint x: 320, endPoint y: 292, distance: 181.1
click at [321, 292] on div "Max new Leads Set how many new leads to reach out to per day for this campaign …" at bounding box center [457, 351] width 384 height 131
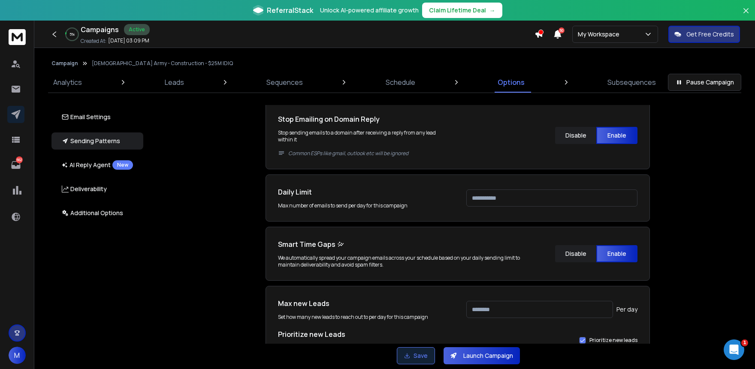
type input "****"
click at [410, 354] on button "Save" at bounding box center [416, 355] width 38 height 17
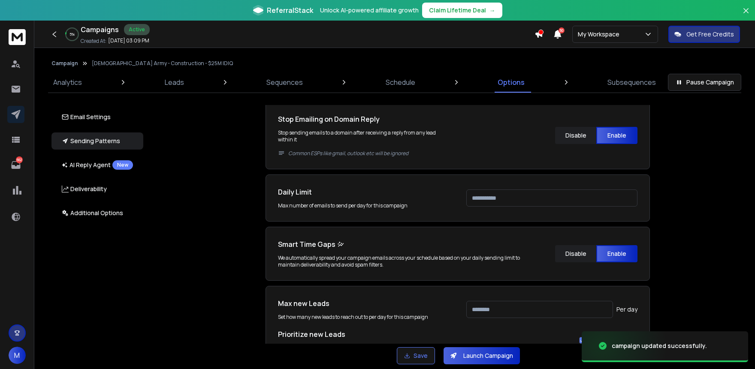
scroll to position [350, 0]
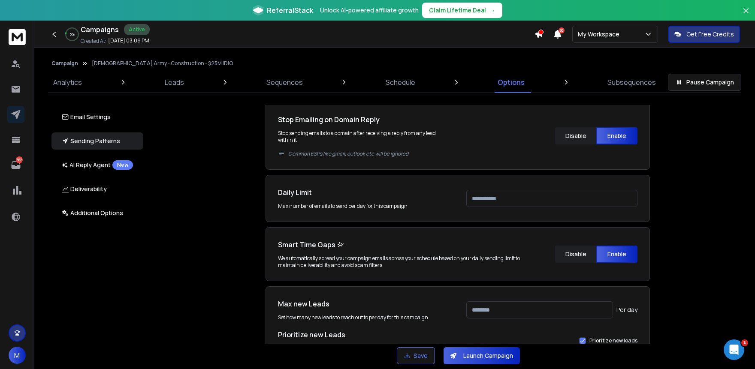
click at [479, 355] on button "Launch Campaign" at bounding box center [481, 355] width 76 height 17
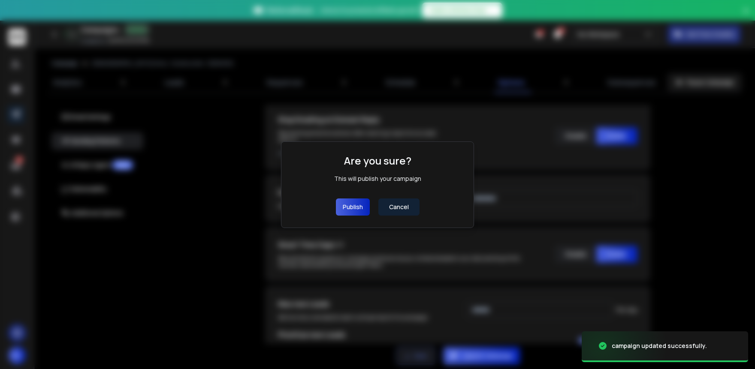
click at [358, 208] on button "Publish" at bounding box center [353, 207] width 34 height 17
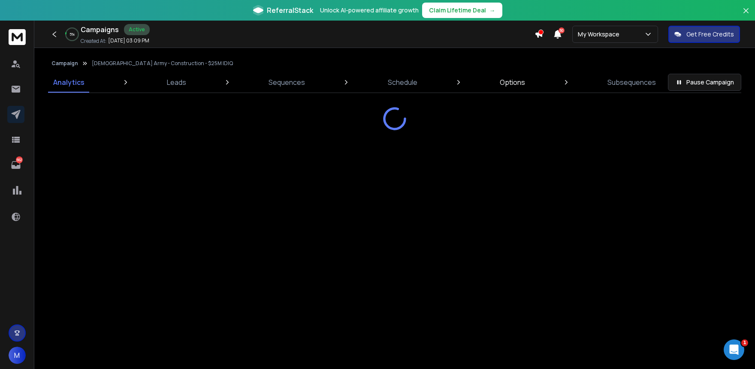
click at [505, 88] on link "Options" at bounding box center [513, 82] width 36 height 21
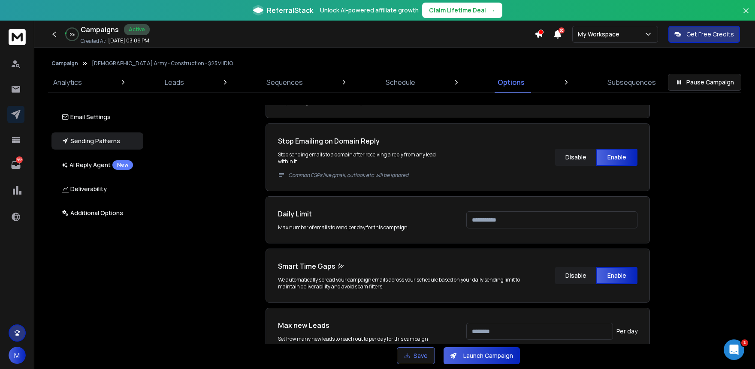
scroll to position [341, 0]
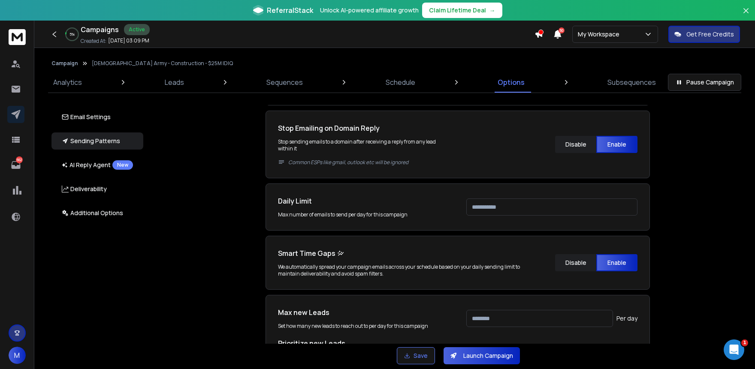
drag, startPoint x: 527, startPoint y: 211, endPoint x: 373, endPoint y: 193, distance: 155.1
click at [372, 193] on div "Daily Limit Max number of emails to send per day for this campaign ****" at bounding box center [457, 207] width 384 height 47
type input "****"
drag, startPoint x: 392, startPoint y: 314, endPoint x: 386, endPoint y: 314, distance: 5.6
click at [381, 314] on div "Max new Leads Set how many new leads to reach out to per day for this campaign …" at bounding box center [457, 319] width 359 height 22
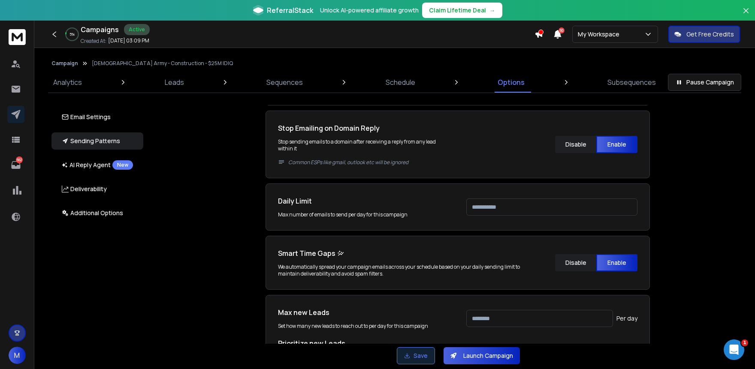
type input "****"
drag, startPoint x: 421, startPoint y: 355, endPoint x: 325, endPoint y: 272, distance: 127.4
click at [421, 355] on button "Save" at bounding box center [416, 355] width 38 height 17
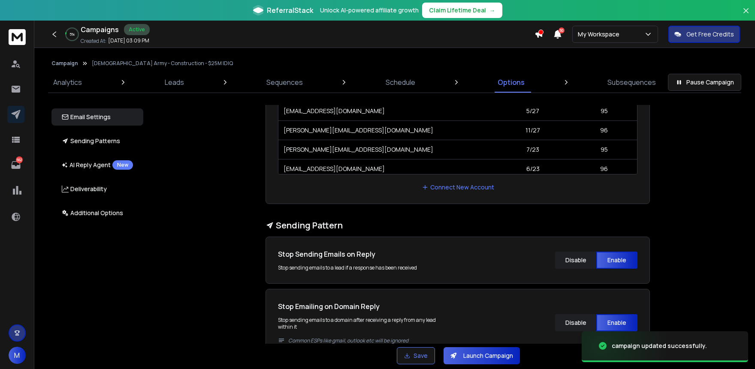
scroll to position [0, 0]
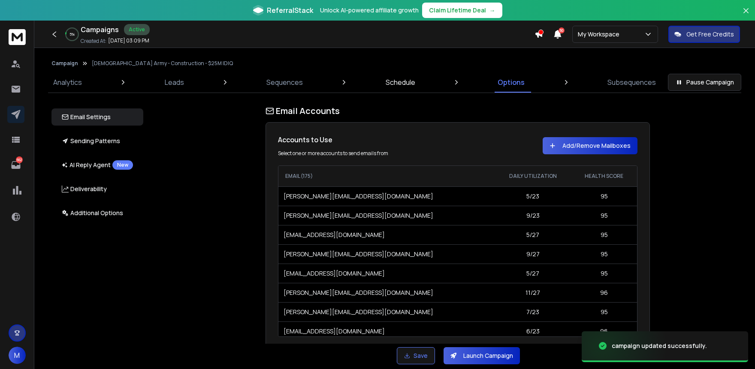
click at [399, 79] on p "Schedule" at bounding box center [401, 82] width 30 height 10
